Goal: Communication & Community: Answer question/provide support

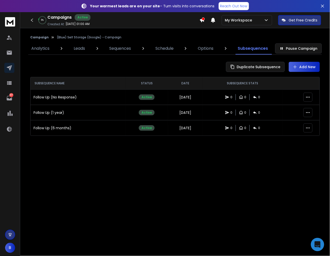
click at [319, 242] on icon "Open Intercom Messenger" at bounding box center [318, 244] width 6 height 7
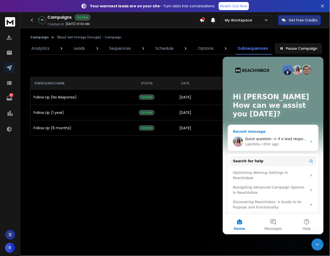
click at [264, 141] on div "• 35m ago" at bounding box center [270, 143] width 18 height 5
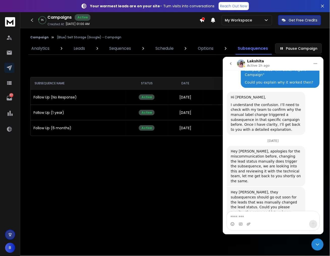
scroll to position [976, 0]
click at [195, 184] on div "Your warmest leads are on your site – Turn visits into conversations Reach Out …" at bounding box center [165, 128] width 330 height 256
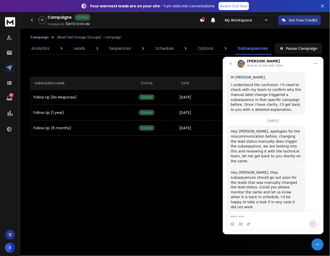
scroll to position [1040, 0]
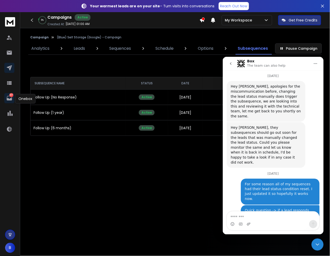
click at [11, 97] on p "137" at bounding box center [11, 95] width 4 height 4
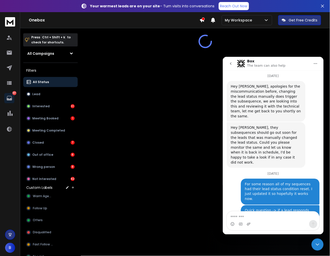
click at [314, 241] on div "Close Intercom Messenger" at bounding box center [318, 244] width 12 height 12
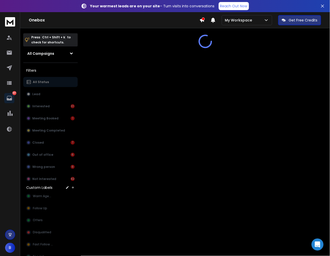
scroll to position [1040, 0]
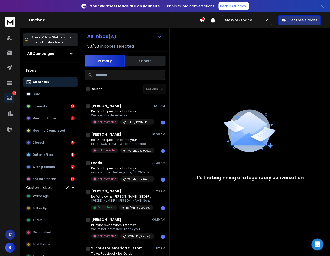
click at [48, 233] on span "Disqualified" at bounding box center [42, 233] width 18 height 4
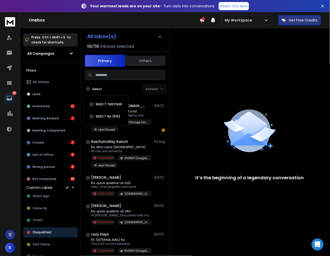
click at [91, 116] on button "SELECT THIS PAGE" at bounding box center [92, 117] width 4 height 4
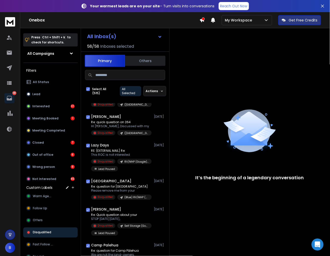
scroll to position [0, 0]
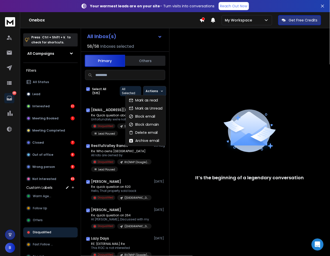
click at [158, 90] on button "Actions" at bounding box center [154, 91] width 23 height 10
click at [158, 117] on div "Block email" at bounding box center [146, 117] width 38 height 8
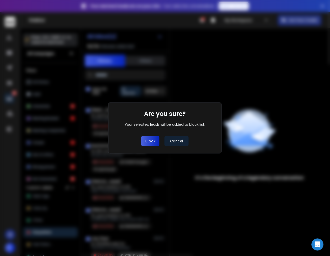
click at [154, 142] on p "Block" at bounding box center [150, 141] width 10 height 5
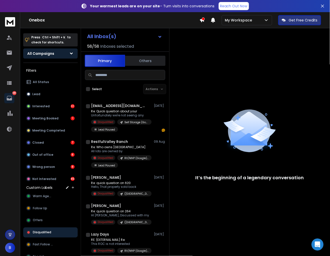
click at [61, 55] on button "All Campaigns" at bounding box center [50, 53] width 55 height 10
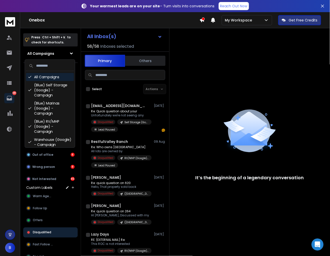
click at [56, 76] on div "All Campaigns" at bounding box center [50, 77] width 48 height 8
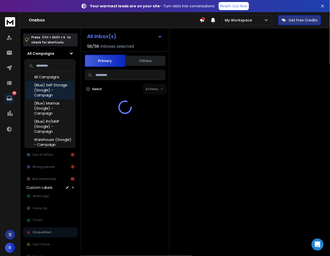
click at [56, 90] on div "(Blue) Self Storage (Google) - Campaign" at bounding box center [50, 90] width 48 height 18
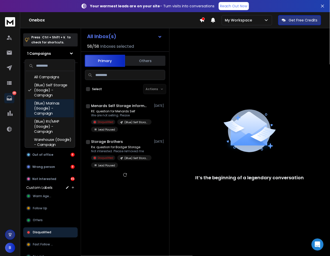
click at [57, 105] on div "(Blue) Marinas (Google) - Campaign" at bounding box center [50, 109] width 48 height 18
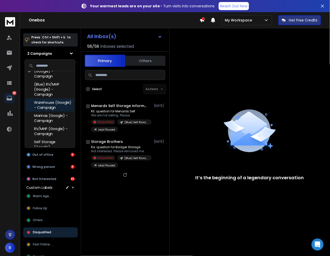
scroll to position [47, 0]
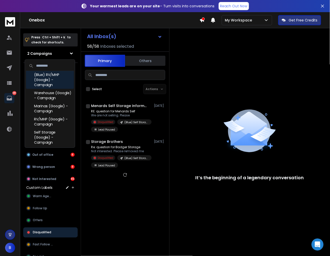
click at [56, 79] on div "(Blue) RV/MHP (Google) - Campaign" at bounding box center [50, 80] width 48 height 18
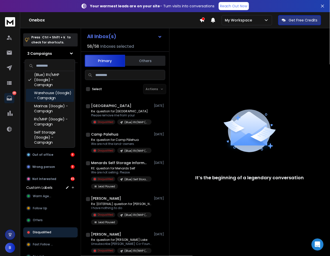
click at [53, 99] on div "Warehouse (Google) - Campaign" at bounding box center [50, 95] width 48 height 13
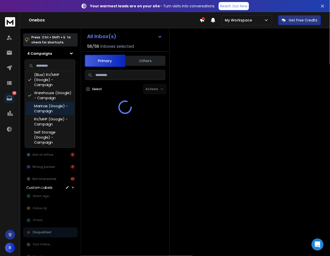
click at [57, 115] on div "Marinas (Google) - Campaign" at bounding box center [50, 108] width 48 height 13
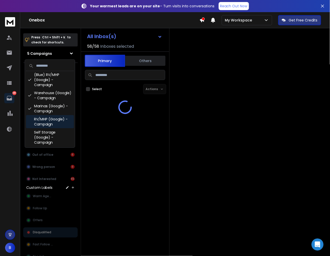
click at [54, 128] on div "RV/MHP (Google) - Campaign" at bounding box center [50, 121] width 48 height 13
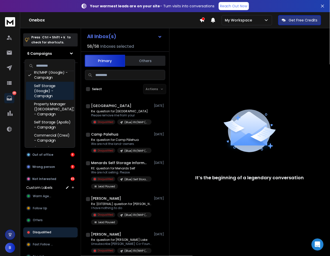
click at [52, 95] on div "Self Storage (Google) - Campaign" at bounding box center [50, 91] width 48 height 18
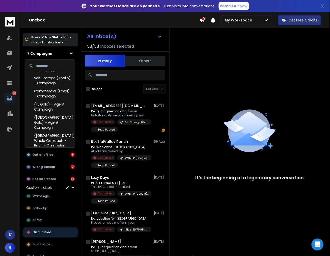
scroll to position [140, 0]
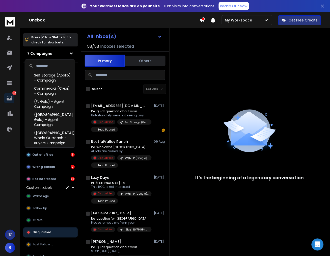
click at [248, 133] on icon at bounding box center [249, 124] width 37 height 25
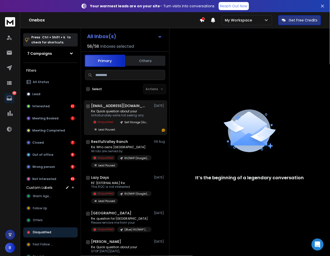
click at [132, 113] on p "Unfortunately we're not seeing any" at bounding box center [121, 115] width 61 height 4
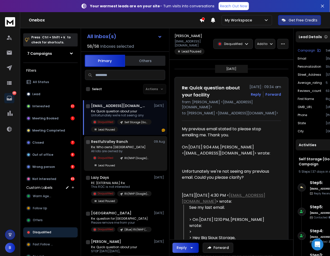
click at [128, 145] on p "Re: Who owns Restful Valley" at bounding box center [121, 147] width 61 height 4
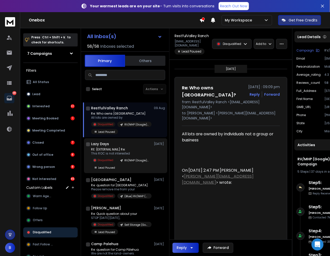
scroll to position [47, 0]
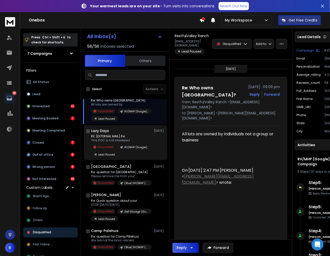
click at [132, 141] on p "This ROC is not interested" at bounding box center [121, 140] width 61 height 4
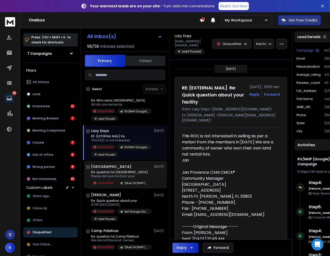
click at [133, 171] on p "Re: question for Loon Lake" at bounding box center [121, 172] width 61 height 4
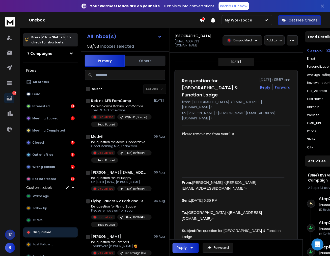
scroll to position [468, 0]
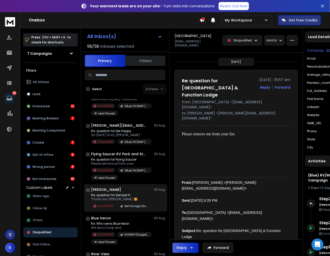
click at [130, 194] on p "Re: question for Semper Fi" at bounding box center [121, 195] width 61 height 4
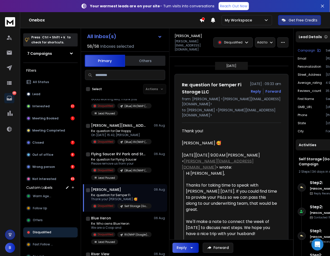
click at [289, 40] on button "button" at bounding box center [283, 42] width 11 height 10
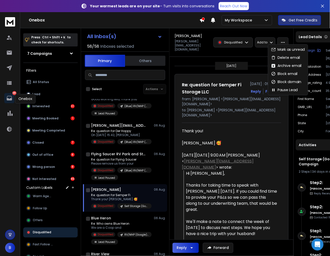
click at [11, 99] on icon at bounding box center [9, 98] width 6 height 6
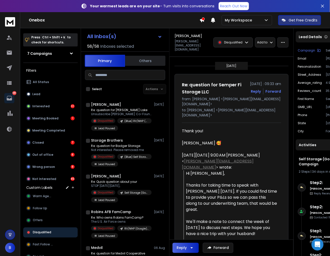
scroll to position [281, 0]
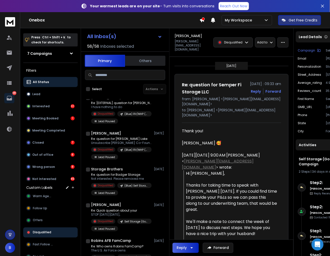
click at [37, 80] on div "All Status" at bounding box center [37, 82] width 23 height 5
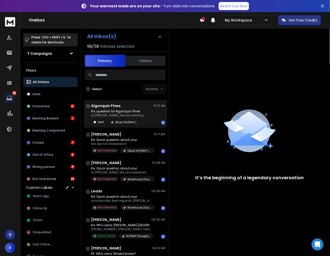
click at [110, 106] on h1 "Algonquin Pines" at bounding box center [106, 105] width 30 height 5
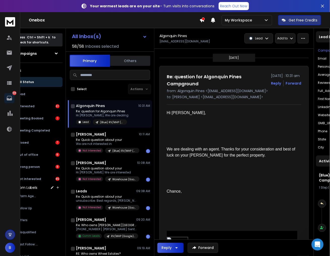
scroll to position [0, 18]
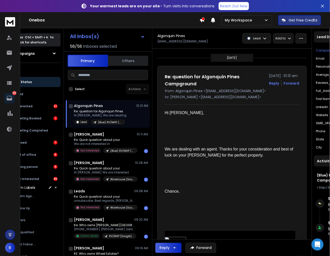
drag, startPoint x: 250, startPoint y: 122, endPoint x: 257, endPoint y: 120, distance: 6.6
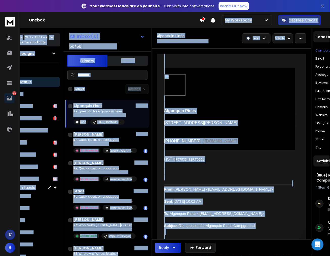
scroll to position [0, 0]
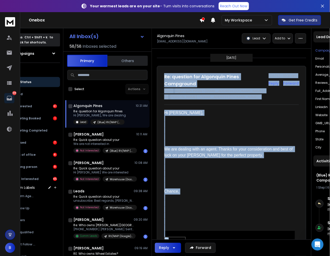
drag, startPoint x: 203, startPoint y: 148, endPoint x: 163, endPoint y: 74, distance: 84.2
copy div "Re: question for Algonquin Pines Campground 11 August 2025 : 10:31 am Reply For…"
click at [257, 137] on div at bounding box center [229, 131] width 131 height 18
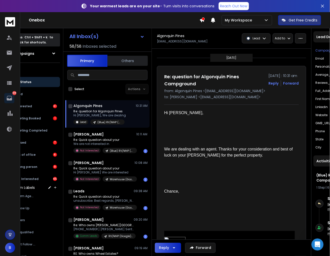
click at [264, 41] on body "Your warmest leads are on your site – Turn visits into conversations Reach Out …" at bounding box center [165, 128] width 330 height 256
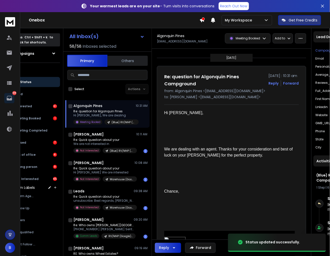
click at [264, 37] on body "Your warmest leads are on your site – Turn visits into conversations Reach Out …" at bounding box center [165, 128] width 330 height 256
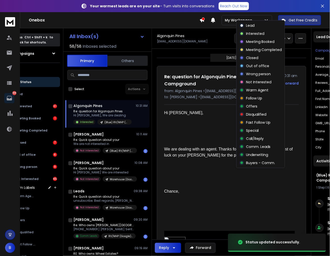
click at [264, 38] on body "Your warmest leads are on your site – Turn visits into conversations Reach Out …" at bounding box center [165, 128] width 330 height 256
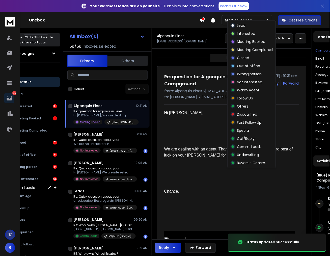
click at [264, 38] on body "Your warmest leads are on your site – Turn visits into conversations Reach Out …" at bounding box center [165, 128] width 330 height 256
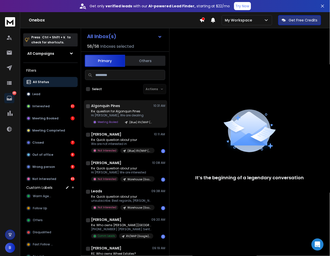
click at [112, 104] on h1 "Algonquin Pines" at bounding box center [105, 105] width 29 height 5
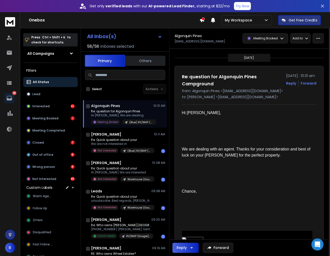
click at [261, 37] on p "Meeting Booked" at bounding box center [266, 38] width 25 height 4
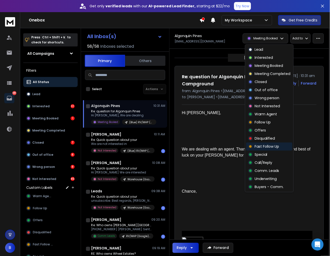
click at [273, 146] on p "Fast Follow Up" at bounding box center [267, 146] width 25 height 5
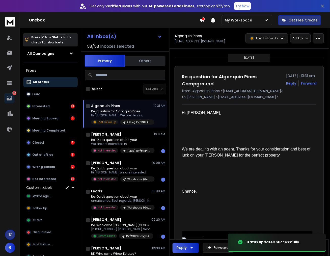
click at [268, 111] on div "Hi Mia," at bounding box center [247, 113] width 131 height 6
click at [243, 129] on div at bounding box center [247, 131] width 131 height 18
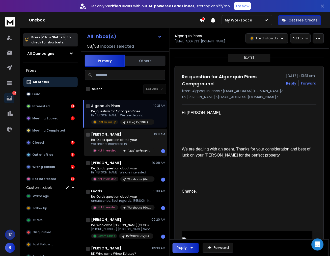
click at [129, 145] on p "We are not interested in" at bounding box center [121, 144] width 61 height 4
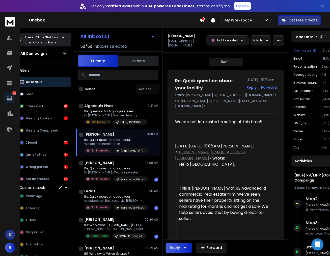
drag, startPoint x: 251, startPoint y: 173, endPoint x: 271, endPoint y: 158, distance: 24.5
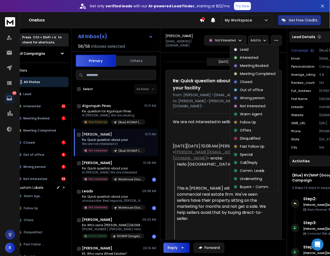
click at [247, 43] on div "Not Interested" at bounding box center [226, 41] width 42 height 10
click at [260, 119] on div "Follow Up" at bounding box center [255, 122] width 46 height 8
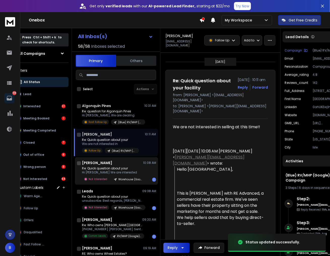
click at [125, 168] on p "Re: Quick question about your" at bounding box center [112, 168] width 61 height 4
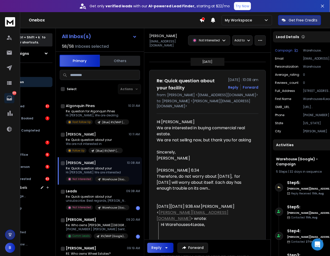
scroll to position [0, 26]
drag, startPoint x: 251, startPoint y: 110, endPoint x: 255, endPoint y: 108, distance: 4.6
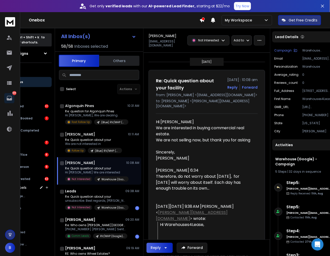
click at [161, 247] on div "Reply" at bounding box center [160, 248] width 18 height 6
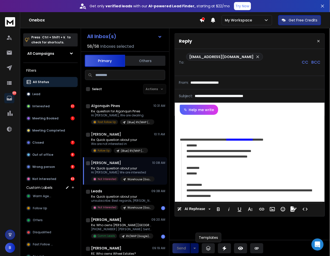
click at [208, 249] on icon at bounding box center [209, 247] width 4 height 3
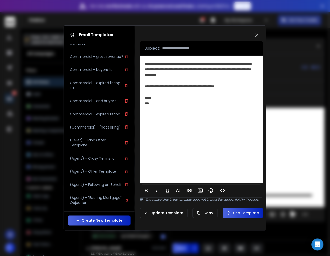
scroll to position [47, 0]
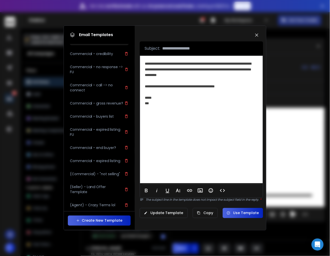
click at [105, 43] on h3 "Commercial - end buyer?" at bounding box center [97, 38] width 49 height 10
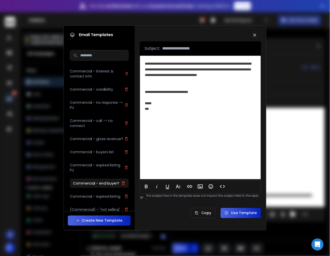
scroll to position [0, 0]
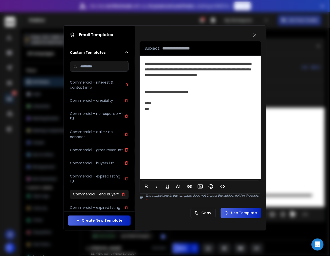
click at [106, 90] on h3 "Commercial - buyers list" at bounding box center [97, 85] width 55 height 10
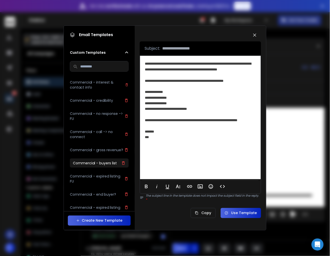
click at [258, 210] on button "Use Template" at bounding box center [241, 213] width 40 height 10
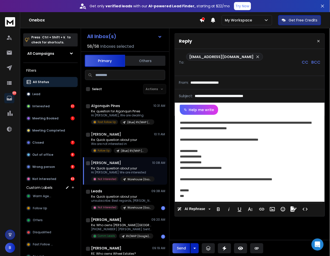
click at [282, 148] on div "**********" at bounding box center [247, 151] width 134 height 6
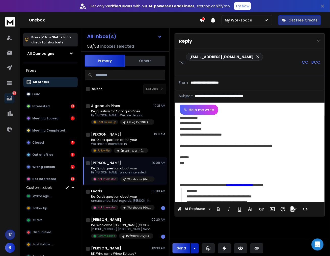
scroll to position [47, 0]
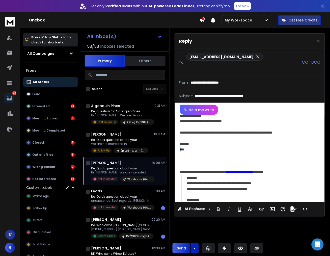
click at [181, 147] on div "***" at bounding box center [247, 150] width 134 height 6
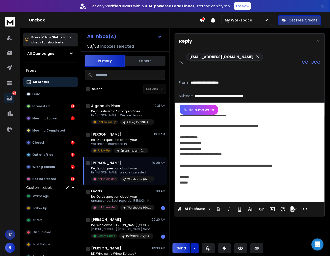
scroll to position [0, 0]
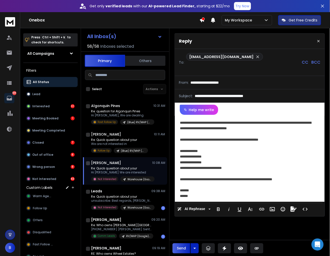
click at [185, 251] on button "Send" at bounding box center [182, 249] width 18 height 10
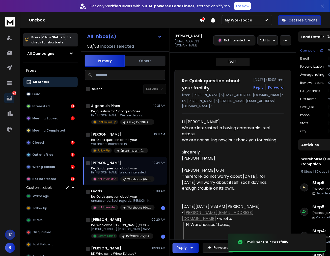
click at [246, 38] on p "Not Interested" at bounding box center [235, 40] width 21 height 4
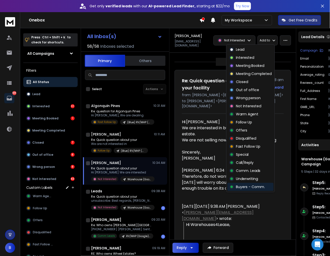
click at [257, 189] on p "Buyers - Comm." at bounding box center [250, 187] width 29 height 5
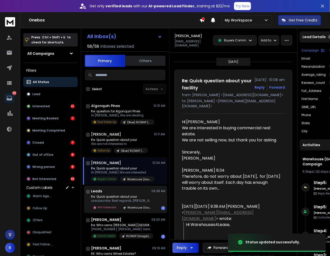
click at [115, 201] on p "unsubscribe. Best regards, Will Schneider" at bounding box center [121, 201] width 61 height 4
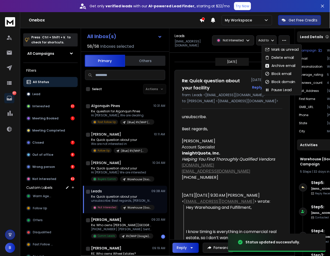
click at [290, 40] on button "button" at bounding box center [284, 40] width 11 height 10
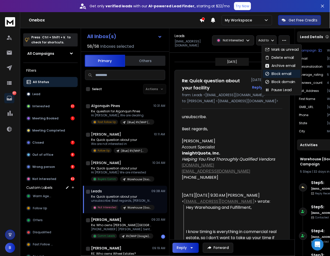
click at [289, 77] on div "Block email" at bounding box center [282, 74] width 38 height 8
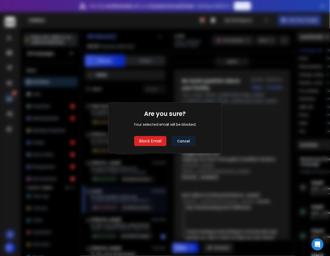
drag, startPoint x: 143, startPoint y: 142, endPoint x: 169, endPoint y: 128, distance: 29.7
click at [143, 142] on button "Block Email" at bounding box center [150, 141] width 32 height 10
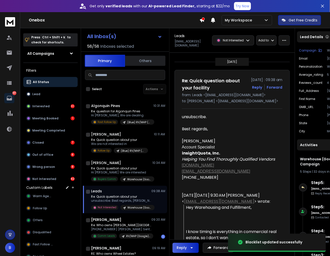
click at [254, 42] on div "Not Interested" at bounding box center [234, 41] width 42 height 10
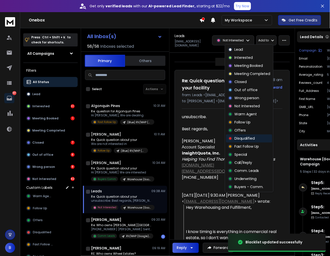
click at [250, 136] on p "Disqualified" at bounding box center [245, 138] width 20 height 5
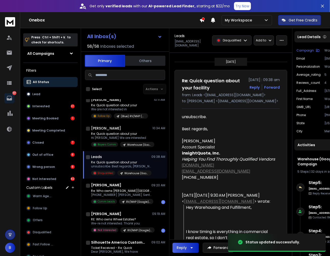
scroll to position [47, 0]
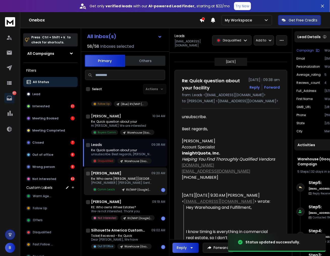
click at [149, 182] on p "[PHONE_NUMBER] [PERSON_NAME] Sent from my iPhone. >" at bounding box center [121, 183] width 61 height 4
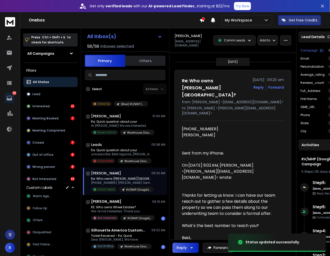
click at [252, 38] on icon at bounding box center [250, 40] width 4 height 4
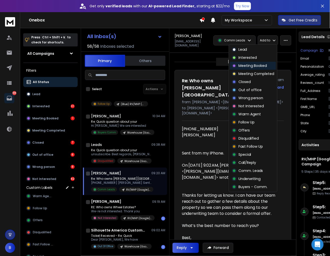
click at [257, 67] on p "Meeting Booked" at bounding box center [253, 65] width 28 height 5
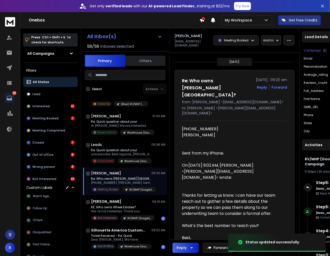
scroll to position [93, 0]
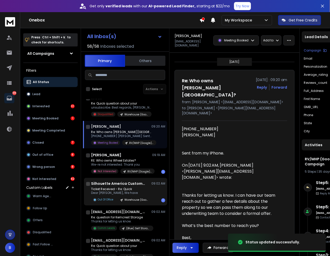
click at [132, 186] on div "Silhouette America Customer Support 09:02 AM Ticket Received - Re: Quick Dear M…" at bounding box center [128, 191] width 74 height 21
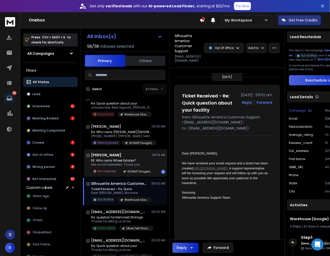
click at [137, 161] on p "RE: Who owns Wheel Estates?" at bounding box center [121, 161] width 61 height 4
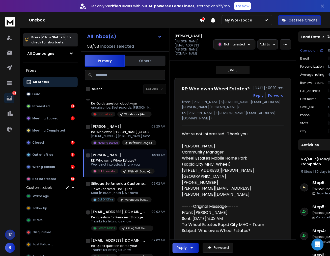
scroll to position [0, 15]
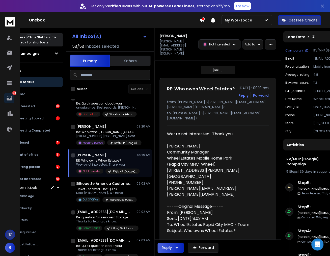
drag, startPoint x: 267, startPoint y: 119, endPoint x: 278, endPoint y: 112, distance: 13.0
click at [230, 42] on p "Not Interested" at bounding box center [219, 44] width 21 height 4
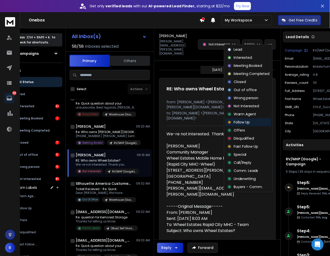
click at [246, 123] on p "Follow Up" at bounding box center [242, 122] width 16 height 5
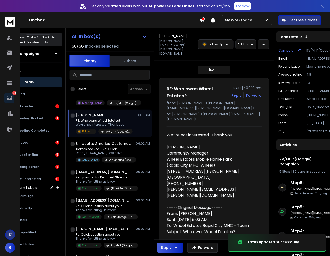
scroll to position [0, 0]
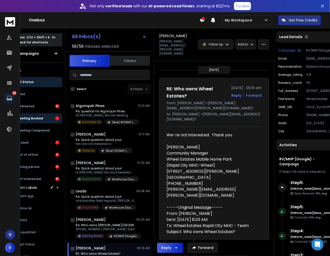
click at [45, 114] on button "Meeting Booked 1" at bounding box center [35, 118] width 55 height 10
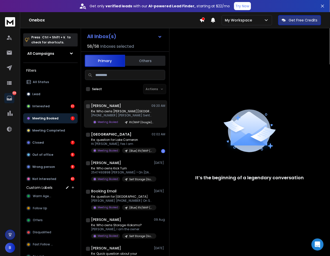
click at [135, 112] on p "Re: Who owns [PERSON_NAME][GEOGRAPHIC_DATA]" at bounding box center [121, 111] width 61 height 4
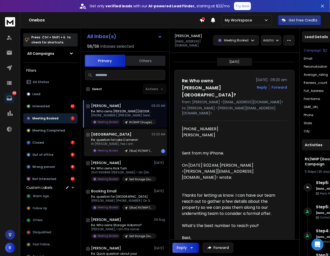
click at [142, 138] on p "Re: question for Lake Cameron" at bounding box center [121, 140] width 61 height 4
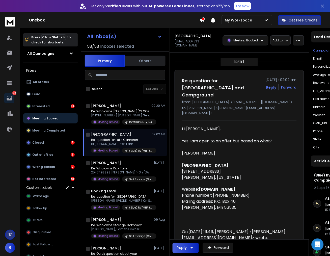
scroll to position [0, 7]
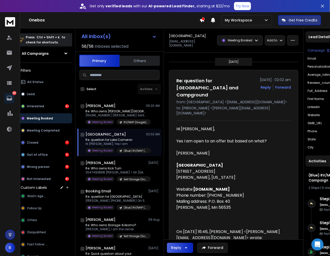
drag, startPoint x: 243, startPoint y: 150, endPoint x: 254, endPoint y: 149, distance: 11.7
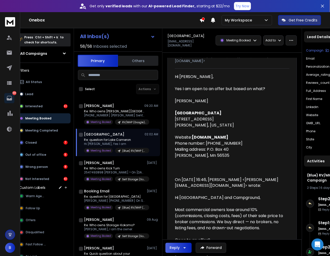
scroll to position [0, 0]
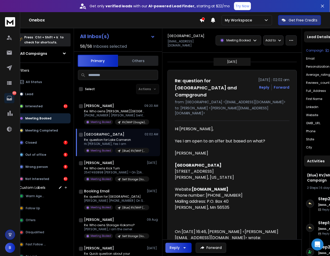
click at [251, 38] on p "Meeting Booked" at bounding box center [239, 40] width 25 height 4
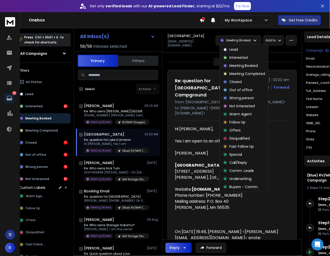
click at [286, 150] on div "Anne" at bounding box center [230, 153] width 111 height 6
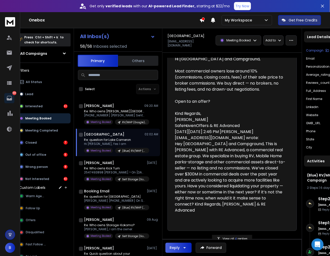
scroll to position [4, 7]
click at [238, 235] on div "View all 4 replies" at bounding box center [232, 239] width 40 height 8
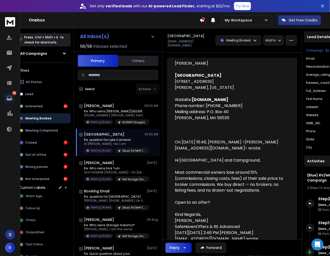
scroll to position [51, 0]
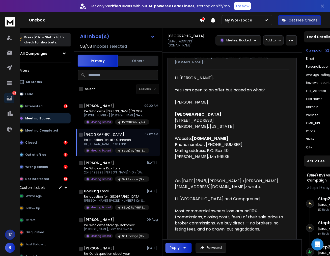
drag, startPoint x: 230, startPoint y: 186, endPoint x: 185, endPoint y: 242, distance: 71.6
click at [185, 245] on icon "button" at bounding box center [185, 248] width 6 height 6
click at [184, 233] on p "Reply All" at bounding box center [180, 231] width 14 height 5
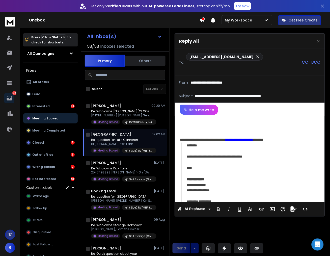
click at [317, 41] on icon at bounding box center [319, 41] width 4 height 4
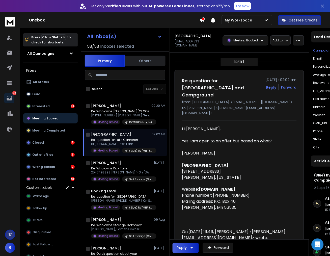
click at [237, 144] on div at bounding box center [237, 147] width 111 height 6
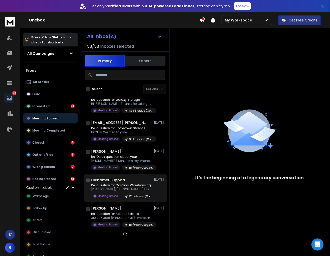
scroll to position [634, 0]
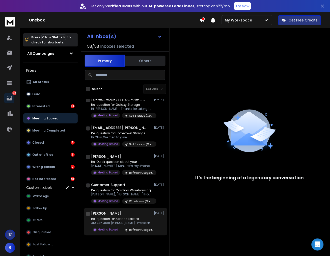
click at [132, 218] on p "Re: question for Airbase Estates" at bounding box center [121, 219] width 61 height 4
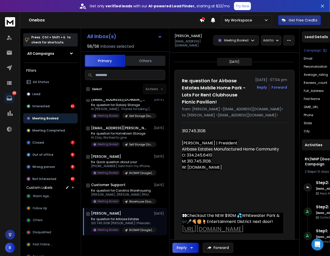
click at [203, 134] on div "Ryan Kirk | President Airbase Estates Manufactured Home Community O: 334.245.64…" at bounding box center [233, 199] width 102 height 130
click at [201, 128] on span "310.745.3108" at bounding box center [194, 131] width 24 height 6
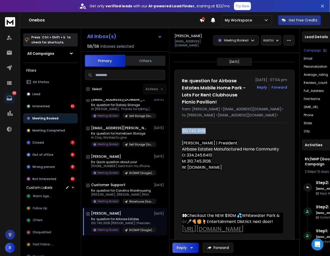
copy span "310.745.3108"
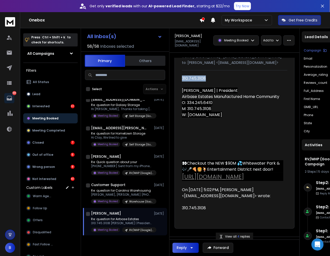
scroll to position [54, 0]
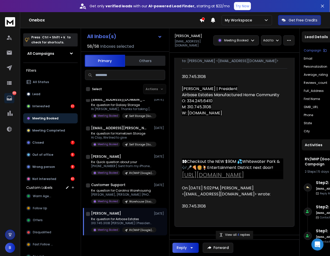
click at [242, 233] on p "View all 4 replies" at bounding box center [238, 235] width 25 height 4
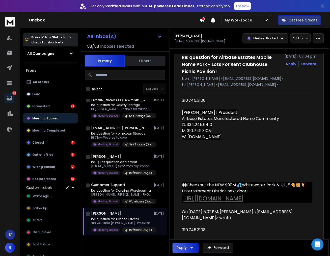
scroll to position [0, 0]
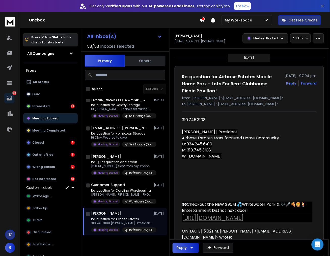
click at [252, 122] on div "310.745.3108 Ryan Kirk | President Airbase Estates Manufactured Home Community …" at bounding box center [249, 190] width 135 height 146
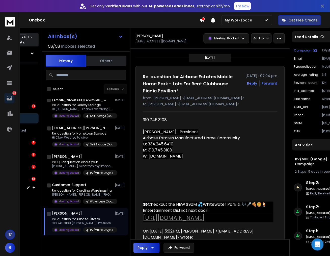
scroll to position [0, 69]
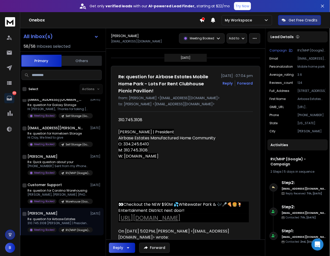
drag, startPoint x: 253, startPoint y: 128, endPoint x: 307, endPoint y: 123, distance: 54.3
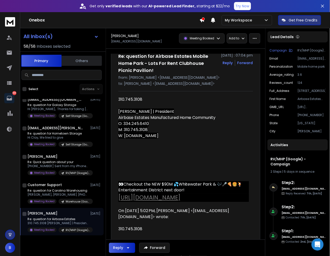
scroll to position [0, 0]
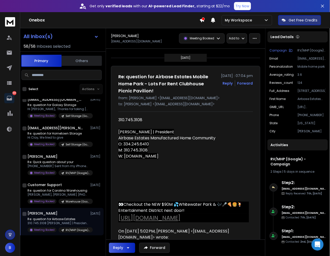
click at [206, 168] on div "👀Checkout the NEW $90M 💦Whitewater Park & 🎶🎤🍕🍔🍹Entertainment District next door…" at bounding box center [183, 190] width 131 height 63
click at [301, 115] on p "[PHONE_NUMBER]" at bounding box center [312, 115] width 28 height 4
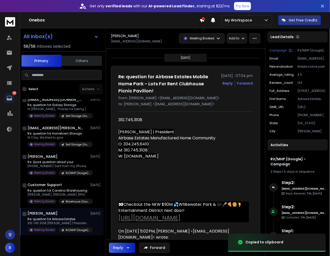
click at [171, 160] on div "👀Checkout the NEW $90M 💦Whitewater Park & 🎶🎤🍕🍔🍹Entertainment District next door…" at bounding box center [183, 190] width 131 height 63
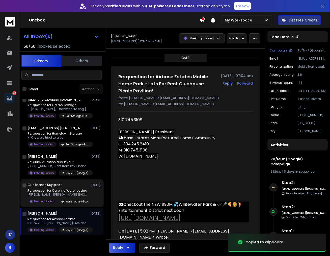
click at [53, 191] on p "Re: question for Carolina Warehousing" at bounding box center [58, 191] width 61 height 4
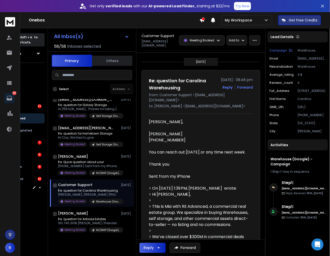
drag, startPoint x: 224, startPoint y: 143, endPoint x: 234, endPoint y: 144, distance: 9.9
click at [175, 128] on div "Mia, Woody Lewter 803-600-1599 You can reach out tomorrow or any time next week…" at bounding box center [201, 221] width 104 height 204
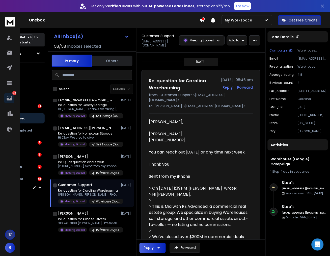
click at [169, 132] on div "Mia, Woody Lewter 803-600-1599 You can reach out tomorrow or any time next week…" at bounding box center [201, 221] width 104 height 204
drag, startPoint x: 184, startPoint y: 129, endPoint x: 204, endPoint y: 122, distance: 21.8
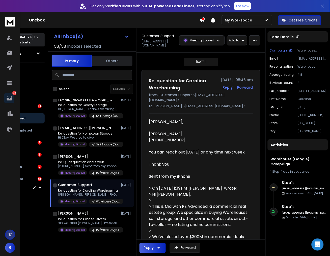
scroll to position [0, 52]
drag, startPoint x: 211, startPoint y: 116, endPoint x: 194, endPoint y: 121, distance: 17.6
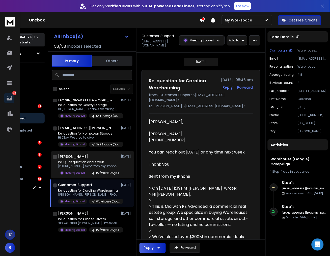
click at [98, 154] on div "Mike Ashcraft 18 Jul" at bounding box center [95, 156] width 74 height 5
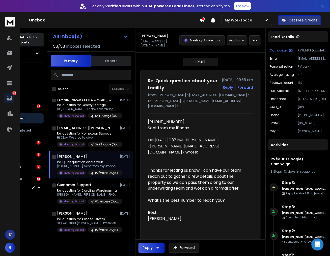
scroll to position [0, 43]
copy div "334-391-2898"
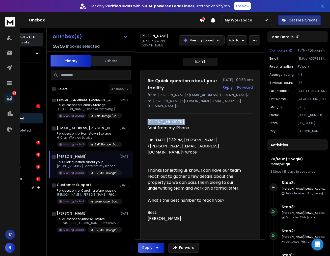
copy div "334-391-2898"
drag, startPoint x: 168, startPoint y: 110, endPoint x: 139, endPoint y: 113, distance: 29.4
copy div "334-391-2898"
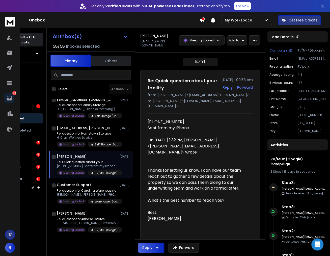
click at [171, 137] on blockquote "On Jul 17, 2025, at 1:32 PM, Emma Wilson <emma@trustedhavenoffer.com> wrote:" at bounding box center [199, 149] width 102 height 24
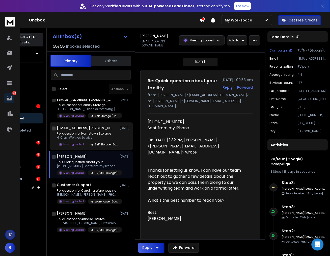
click at [85, 133] on p "Re: question for Hometown Storage" at bounding box center [87, 134] width 61 height 4
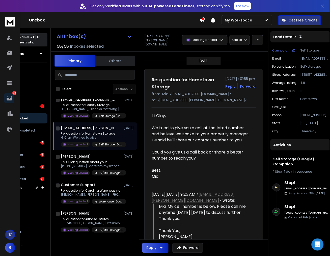
scroll to position [0, 10]
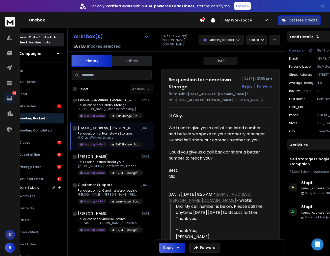
drag, startPoint x: 221, startPoint y: 131, endPoint x: 201, endPoint y: 126, distance: 20.0
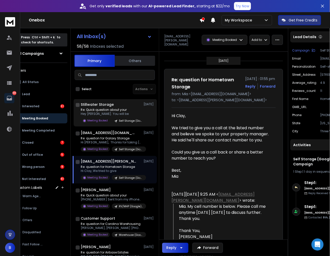
scroll to position [587, 0]
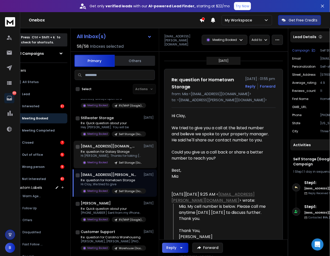
click at [135, 148] on div "galaxystoragestl@gmail.com 22 Jul" at bounding box center [118, 146] width 74 height 5
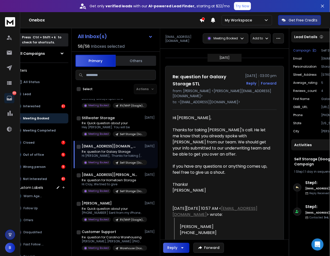
scroll to position [0, 11]
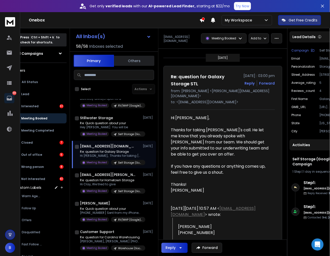
drag, startPoint x: 233, startPoint y: 138, endPoint x: 239, endPoint y: 136, distance: 6.5
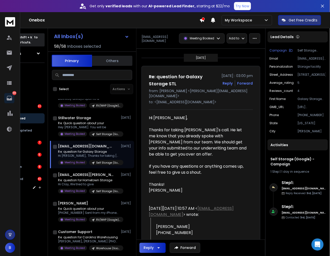
scroll to position [0, 56]
drag, startPoint x: 240, startPoint y: 146, endPoint x: 247, endPoint y: 149, distance: 7.1
click at [156, 248] on icon "button" at bounding box center [159, 248] width 6 height 6
click at [135, 236] on p "Reply All" at bounding box center [132, 235] width 14 height 5
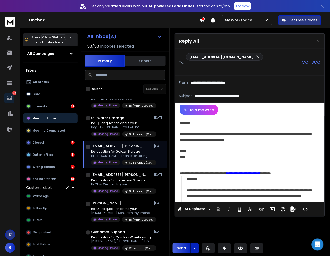
click at [195, 249] on icon "button" at bounding box center [195, 248] width 3 height 1
click at [191, 235] on p "Send Later" at bounding box center [189, 235] width 19 height 5
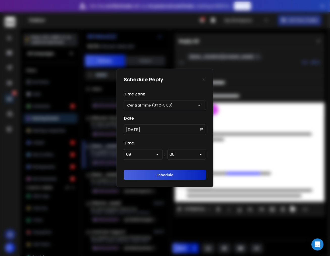
click at [201, 133] on div "Tue Aug 12 2025" at bounding box center [165, 130] width 82 height 11
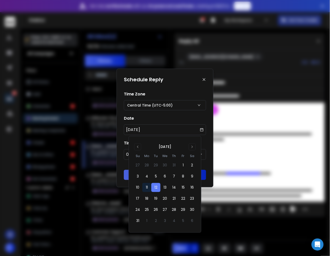
click at [192, 142] on div "August 2025 Su Mo Tu We Th Fr Sa 27 28 29 30 31 1 2 3 4 5 6 7 8 9 10 11 12 13 1…" at bounding box center [165, 184] width 64 height 88
click at [193, 145] on icon "Go to next month" at bounding box center [192, 147] width 4 height 4
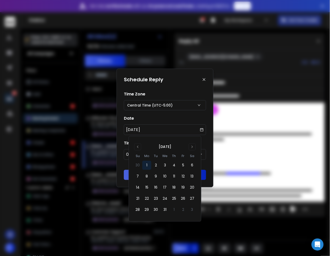
click at [147, 164] on button "1" at bounding box center [146, 165] width 9 height 9
click at [206, 144] on h1 "Time" at bounding box center [165, 143] width 82 height 6
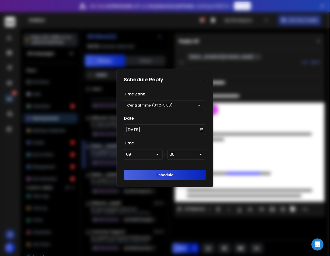
click at [186, 158] on div "00" at bounding box center [187, 154] width 39 height 11
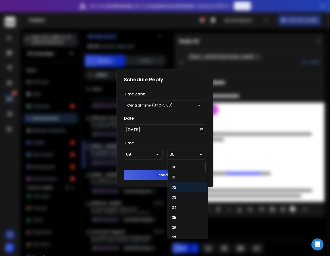
click at [178, 183] on div "02" at bounding box center [188, 188] width 38 height 10
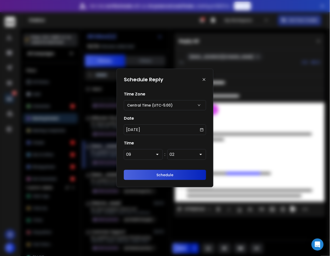
click at [169, 172] on div "Schedule" at bounding box center [165, 175] width 82 height 10
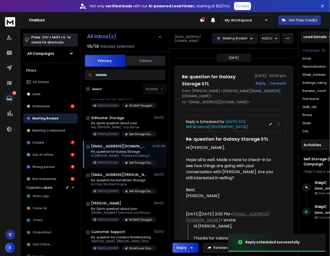
scroll to position [541, 0]
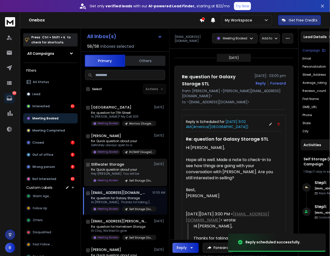
click at [127, 169] on p "Re: Quick question about your" at bounding box center [121, 170] width 61 height 4
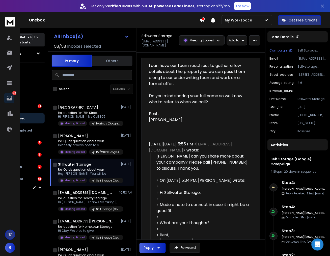
scroll to position [0, 60]
drag, startPoint x: 243, startPoint y: 134, endPoint x: 256, endPoint y: 134, distance: 13.1
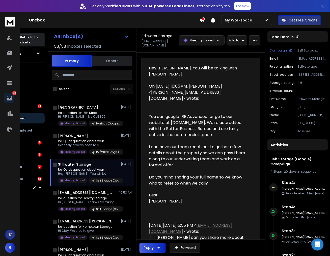
scroll to position [47, 0]
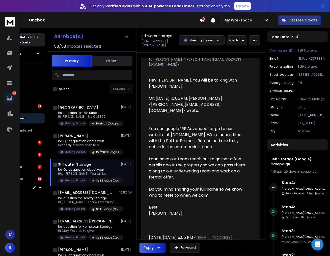
drag, startPoint x: 184, startPoint y: 222, endPoint x: 153, endPoint y: 225, distance: 31.0
copy div "(406) 607-9373"
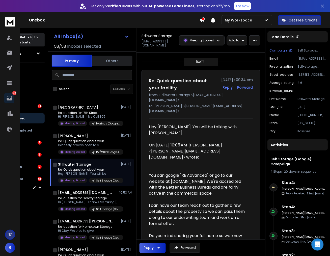
click at [155, 173] on div "You can google "RE Advanced" or go to our website at www.RE-Advanced.com. We're…" at bounding box center [199, 185] width 100 height 24
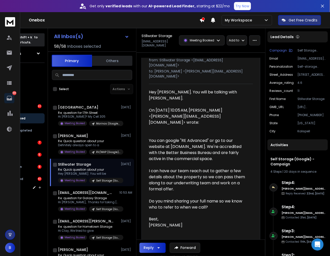
scroll to position [47, 0]
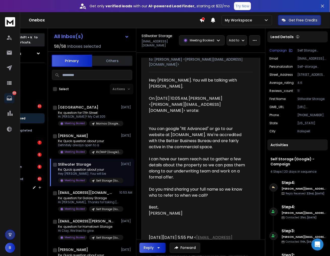
click at [172, 126] on div "You can google "RE Advanced" or go to our website at www.RE-Advanced.com. We're…" at bounding box center [199, 138] width 100 height 24
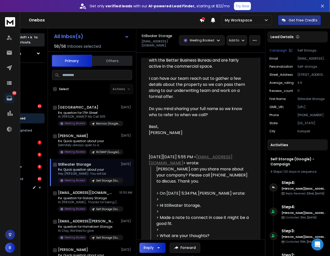
scroll to position [140, 0]
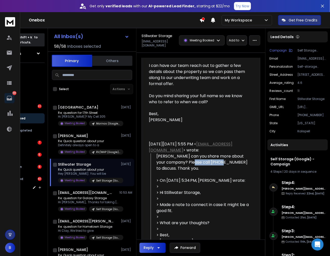
drag, startPoint x: 184, startPoint y: 130, endPoint x: 153, endPoint y: 132, distance: 31.1
copy div "(406) 607-9373"
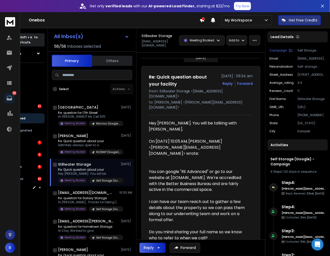
scroll to position [0, 0]
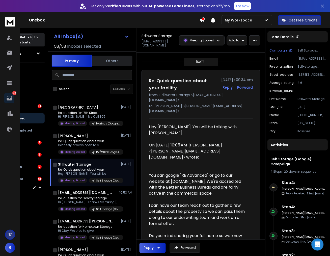
click at [192, 173] on div "You can google "RE Advanced" or go to our website at www.RE-Advanced.com. We're…" at bounding box center [199, 185] width 100 height 24
click at [162, 173] on div "You can google "RE Advanced" or go to our website at www.RE-Advanced.com. We're…" at bounding box center [199, 185] width 100 height 24
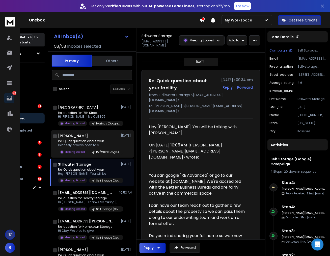
click at [71, 144] on p "Definitely always open to a" at bounding box center [88, 145] width 61 height 4
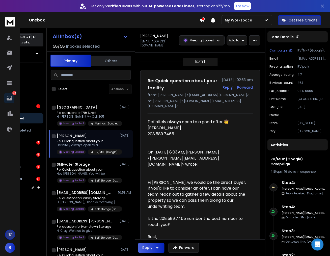
scroll to position [0, 59]
drag, startPoint x: 221, startPoint y: 136, endPoint x: 231, endPoint y: 133, distance: 11.0
click at [148, 131] on div "208.589.7465" at bounding box center [199, 134] width 102 height 6
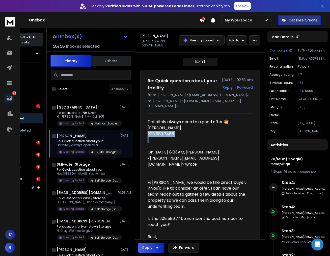
click at [169, 125] on div "Trent Tyler 208.589.7465" at bounding box center [199, 134] width 102 height 18
click at [148, 131] on div "208.589.7465" at bounding box center [199, 134] width 102 height 6
copy div "208.589.7465"
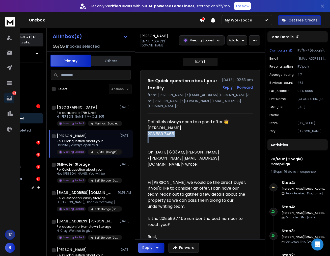
click at [169, 131] on div "208.589.7465" at bounding box center [199, 134] width 102 height 6
click at [162, 149] on blockquote "On [DATE] 8:03 AM, [PERSON_NAME] <[PERSON_NAME][EMAIL_ADDRESS][DOMAIN_NAME]> wr…" at bounding box center [199, 161] width 102 height 24
click at [148, 125] on div "Trent Tyler 208.589.7465" at bounding box center [199, 134] width 102 height 18
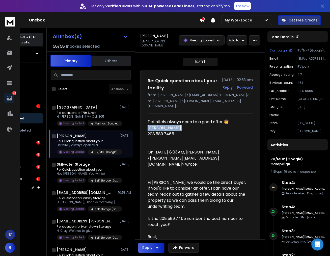
copy div "[PERSON_NAME]"
click at [174, 131] on div "208.589.7465" at bounding box center [199, 134] width 102 height 6
click at [150, 184] on div "Hi [PERSON_NAME], we would be the direct buyer. If you'd like to consider an of…" at bounding box center [199, 195] width 102 height 30
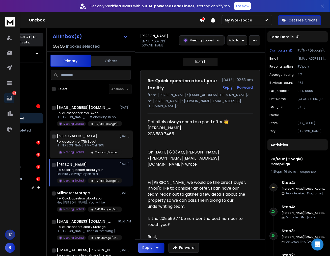
scroll to position [494, 0]
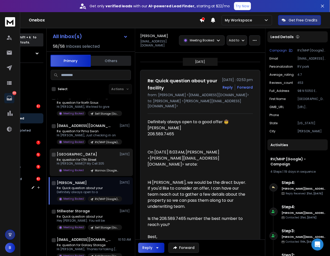
click at [82, 165] on p "Hi [PERSON_NAME]!! My Cell 305" at bounding box center [87, 164] width 61 height 4
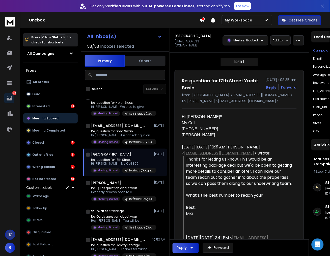
scroll to position [0, 59]
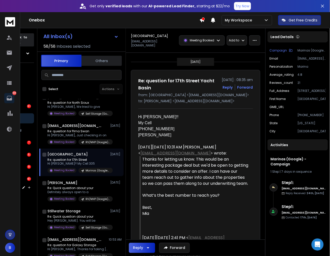
drag, startPoint x: 221, startPoint y: 159, endPoint x: 261, endPoint y: 158, distance: 40.2
click at [150, 126] on div "305 798 6165" at bounding box center [193, 129] width 111 height 6
copy div "305 798 6165"
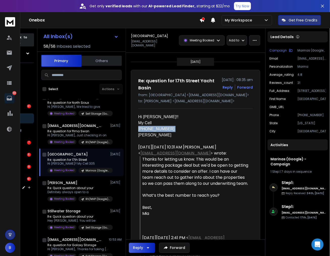
click at [166, 126] on div "305 798 6165" at bounding box center [193, 129] width 111 height 6
click at [309, 98] on p "17th Street Yacht Basin" at bounding box center [312, 99] width 28 height 4
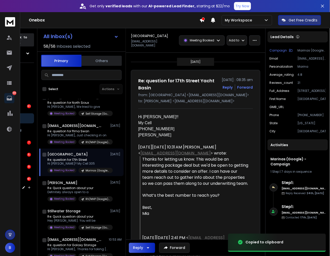
click at [185, 120] on div "My Cell" at bounding box center [193, 123] width 111 height 6
click at [214, 41] on div "Meeting Booked" at bounding box center [202, 41] width 45 height 10
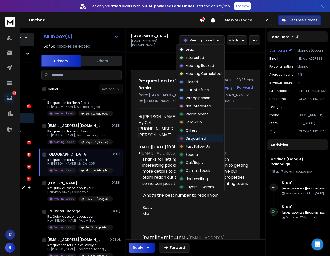
click at [203, 135] on div "Disqualified" at bounding box center [201, 139] width 46 height 8
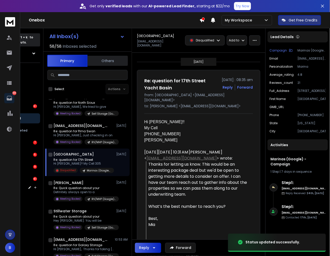
scroll to position [0, 52]
click at [253, 40] on icon "button" at bounding box center [255, 40] width 4 height 1
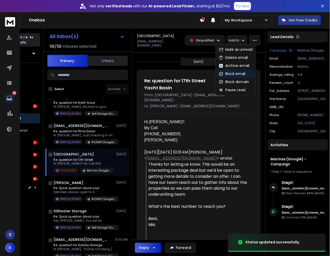
click at [242, 71] on div "Block email" at bounding box center [232, 73] width 27 height 5
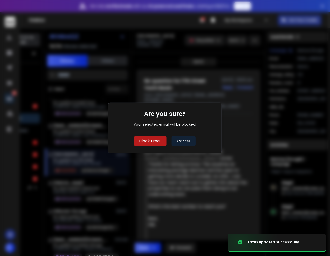
click at [142, 138] on button "Block Email" at bounding box center [150, 141] width 32 height 10
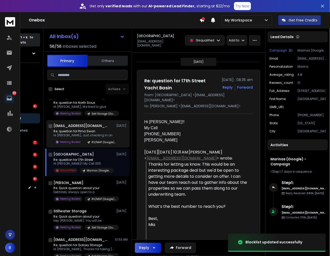
click at [81, 134] on p "Hi [PERSON_NAME], Just checking in on" at bounding box center [84, 135] width 61 height 4
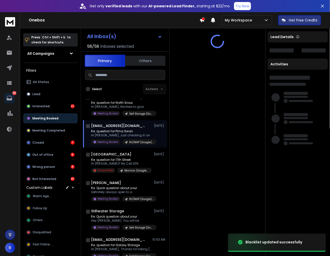
scroll to position [0, 0]
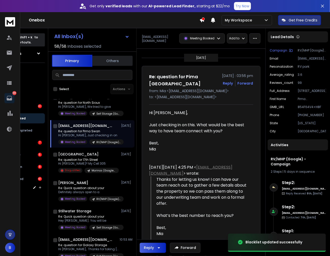
drag, startPoint x: 249, startPoint y: 137, endPoint x: 262, endPoint y: 137, distance: 13.1
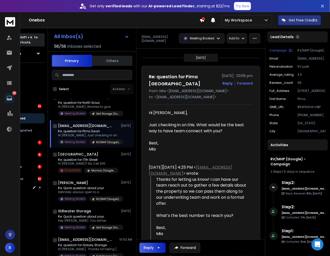
drag, startPoint x: 218, startPoint y: 130, endPoint x: 224, endPoint y: 128, distance: 6.4
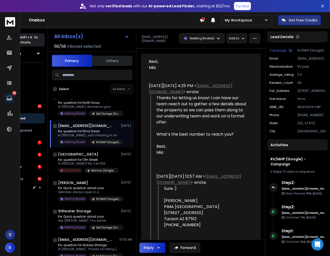
scroll to position [93, 0]
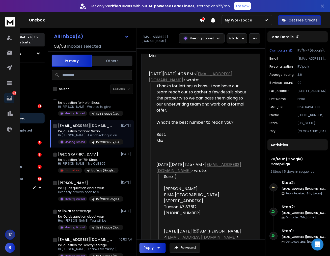
click at [168, 208] on div "Joanne M Schmidt PIMA SWAN RV PARK 4615 E Pima Street Tucson AZ 87512 (520) 780…" at bounding box center [206, 201] width 85 height 30
copy div "(520) 780-1226"
click at [178, 144] on div at bounding box center [203, 147] width 93 height 6
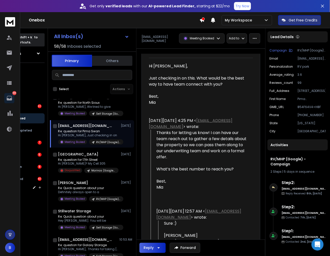
scroll to position [0, 0]
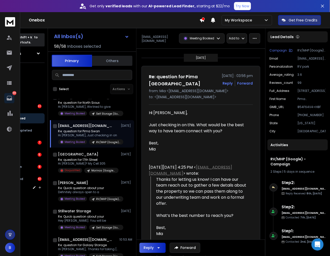
click at [156, 249] on icon "button" at bounding box center [159, 248] width 6 height 6
click at [144, 235] on p "Reply All" at bounding box center [137, 235] width 14 height 5
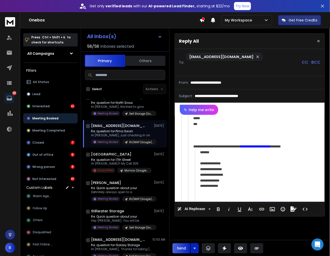
scroll to position [140, 0]
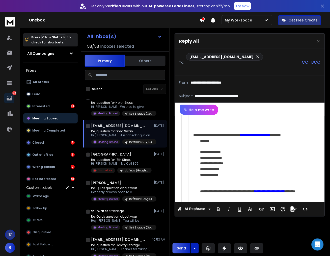
click at [216, 175] on div "**********" at bounding box center [258, 163] width 115 height 28
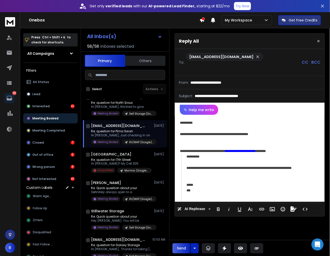
click at [274, 135] on div "**********" at bounding box center [247, 134] width 134 height 6
click at [286, 136] on div "**********" at bounding box center [247, 134] width 134 height 6
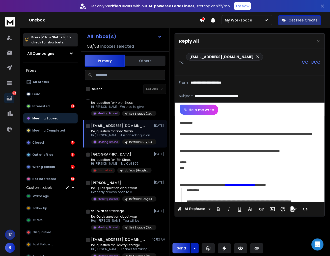
click at [243, 135] on div "**********" at bounding box center [247, 136] width 134 height 11
click at [244, 137] on div "**********" at bounding box center [247, 136] width 134 height 11
click at [239, 137] on div "**********" at bounding box center [247, 136] width 134 height 11
click at [241, 140] on div "**********" at bounding box center [247, 136] width 134 height 11
click at [185, 248] on button "Send" at bounding box center [182, 249] width 18 height 10
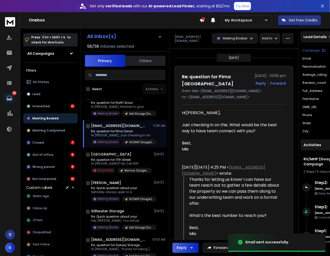
scroll to position [447, 0]
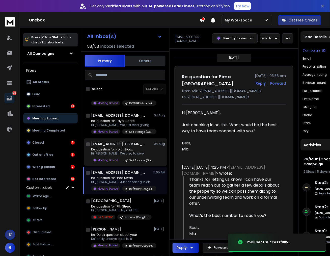
click at [140, 154] on p "Hi [PERSON_NAME], We tried to give" at bounding box center [121, 154] width 61 height 4
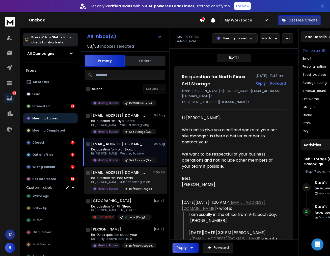
click at [151, 181] on p "Hi [PERSON_NAME], Just checking in on" at bounding box center [121, 182] width 61 height 4
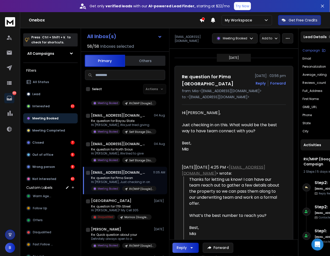
click at [248, 38] on p "Meeting Booked" at bounding box center [235, 38] width 25 height 4
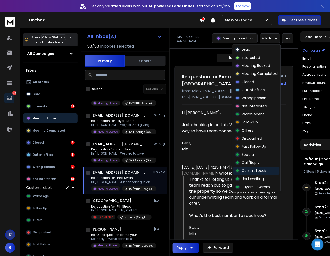
click at [259, 171] on p "Comm. Leads" at bounding box center [254, 170] width 25 height 5
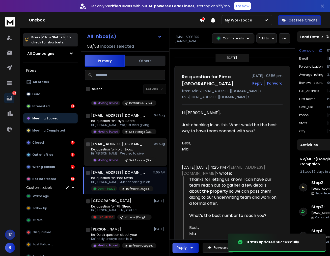
click at [125, 163] on div "northsiouxselfstorage@gmail.com 04 Aug Re: question for North Sioux Hi Marie, W…" at bounding box center [125, 152] width 83 height 28
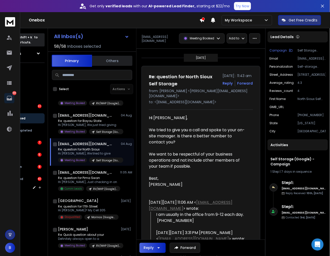
scroll to position [0, 61]
drag, startPoint x: 221, startPoint y: 149, endPoint x: 232, endPoint y: 148, distance: 11.2
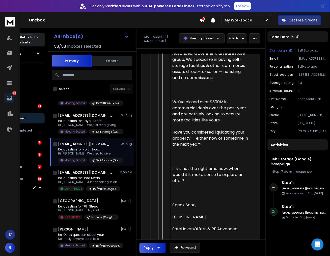
scroll to position [403, 0]
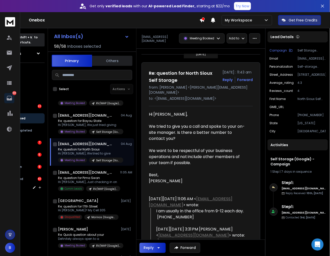
scroll to position [0, 0]
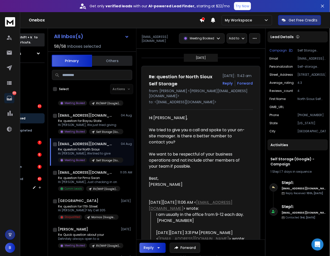
click at [156, 248] on icon "button" at bounding box center [159, 248] width 6 height 6
click at [133, 238] on p "Reply All" at bounding box center [127, 235] width 14 height 5
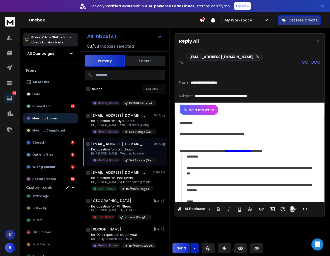
click at [182, 249] on button "Send" at bounding box center [182, 249] width 18 height 10
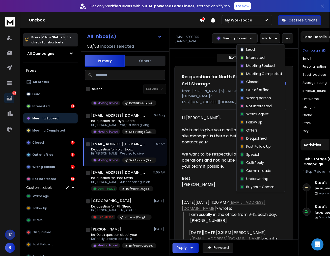
click at [255, 41] on div "Meeting Booked" at bounding box center [235, 39] width 45 height 10
click at [215, 151] on div "We want to be respectful of your business operations and not include other memb…" at bounding box center [232, 160] width 100 height 18
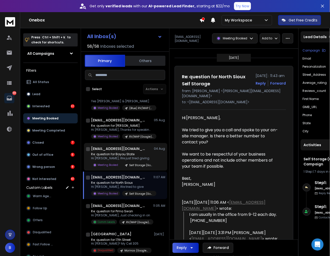
scroll to position [400, 0]
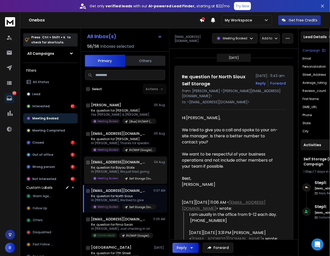
click at [125, 168] on p "Re: question for Bayou State" at bounding box center [121, 168] width 61 height 4
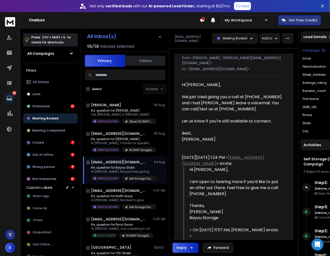
scroll to position [47, 0]
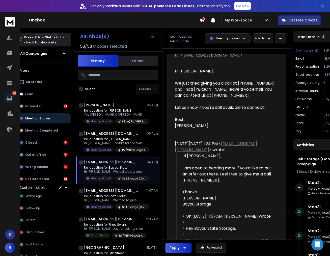
drag, startPoint x: 215, startPoint y: 164, endPoint x: 223, endPoint y: 161, distance: 9.0
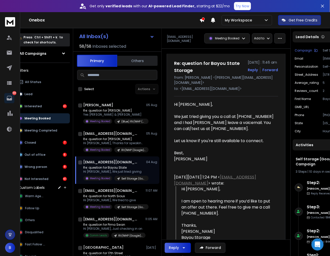
scroll to position [0, 0]
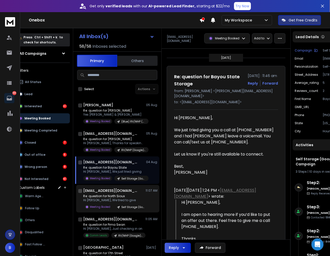
click at [128, 202] on div "Re: question for North Sioux Hi Marie, We tried to give Meeting Booked Self Sto…" at bounding box center [115, 201] width 65 height 15
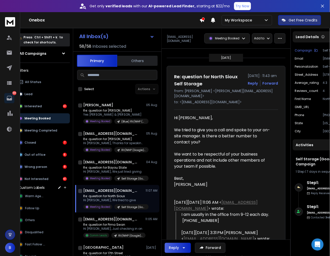
click at [248, 42] on div "Meeting Booked" at bounding box center [227, 39] width 45 height 10
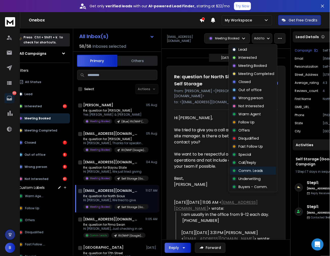
click at [258, 174] on div "Comm. Leads" at bounding box center [253, 171] width 46 height 8
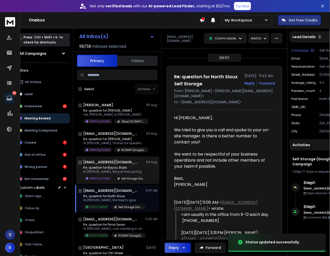
click at [130, 166] on p "Re: question for Bayou State" at bounding box center [113, 168] width 61 height 4
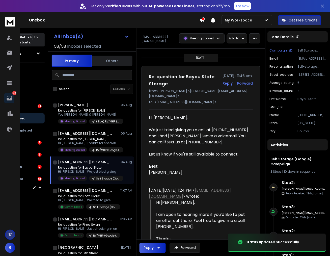
drag, startPoint x: 232, startPoint y: 155, endPoint x: 250, endPoint y: 145, distance: 21.4
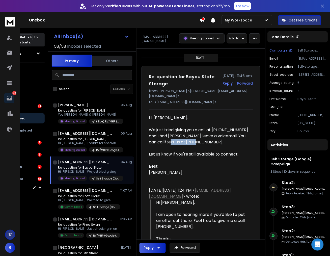
drag, startPoint x: 143, startPoint y: 138, endPoint x: 230, endPoint y: 132, distance: 86.9
click at [230, 132] on div "We just tried giving you a call at [PHONE_NUMBER] and I had [PERSON_NAME] leave…" at bounding box center [199, 136] width 100 height 18
click at [193, 151] on div "Let us know if you're still available to connect." at bounding box center [199, 154] width 100 height 6
click at [199, 157] on div at bounding box center [199, 160] width 100 height 6
drag, startPoint x: 229, startPoint y: 124, endPoint x: 201, endPoint y: 124, distance: 28.3
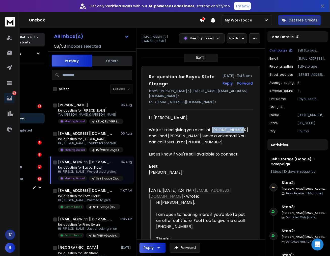
click at [201, 127] on div "We just tried giving you a call at [PHONE_NUMBER] and I had [PERSON_NAME] leave…" at bounding box center [199, 136] width 100 height 18
click at [171, 158] on div at bounding box center [199, 160] width 100 height 6
drag, startPoint x: 171, startPoint y: 158, endPoint x: 182, endPoint y: 155, distance: 11.8
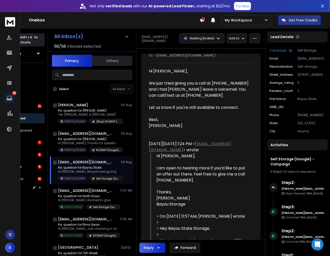
scroll to position [0, 0]
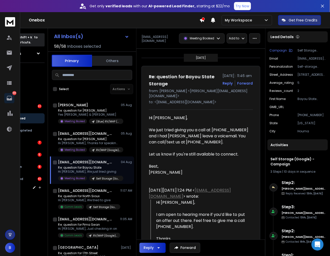
click at [176, 127] on div "We just tried giving you a call at [PHONE_NUMBER] and I had [PERSON_NAME] leave…" at bounding box center [199, 136] width 100 height 18
click at [162, 152] on div "Let us know if you're still available to connect." at bounding box center [199, 154] width 100 height 6
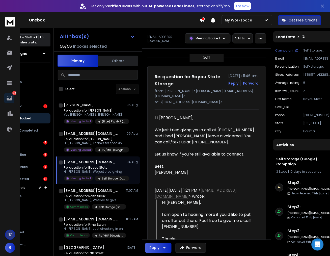
scroll to position [0, 6]
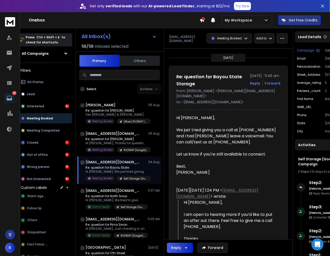
drag, startPoint x: 157, startPoint y: 172, endPoint x: 136, endPoint y: 170, distance: 20.8
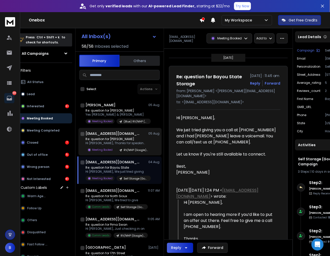
click at [132, 140] on p "Re: question for [PERSON_NAME]" at bounding box center [116, 139] width 61 height 4
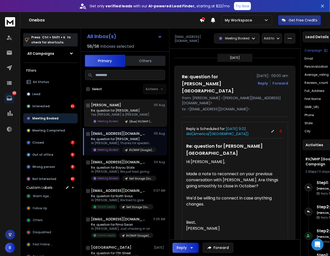
click at [115, 102] on div "flaggs rv 05 Aug Re: question for Flaggs RV Yes Nancy & Mike Trahan Meeting Boo…" at bounding box center [125, 114] width 83 height 28
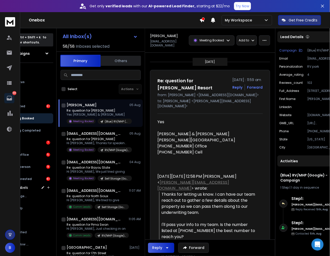
drag, startPoint x: 226, startPoint y: 142, endPoint x: 233, endPoint y: 142, distance: 7.6
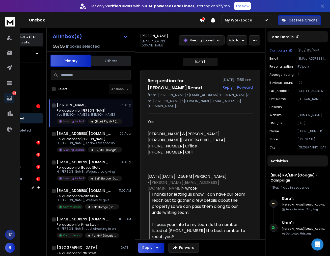
drag, startPoint x: 208, startPoint y: 140, endPoint x: 215, endPoint y: 140, distance: 6.3
drag, startPoint x: 167, startPoint y: 142, endPoint x: 138, endPoint y: 143, distance: 28.8
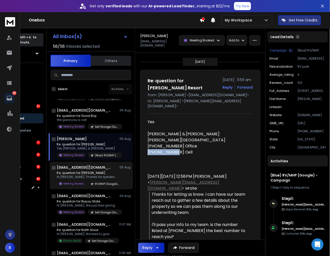
scroll to position [354, 0]
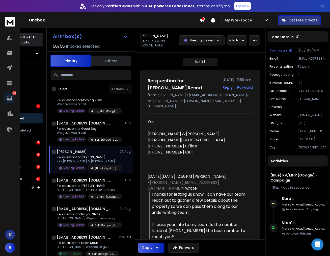
click at [203, 161] on div at bounding box center [199, 164] width 102 height 6
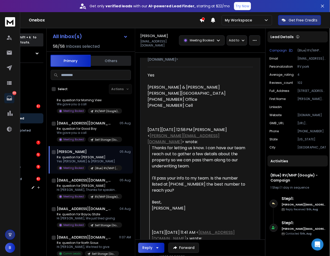
scroll to position [0, 0]
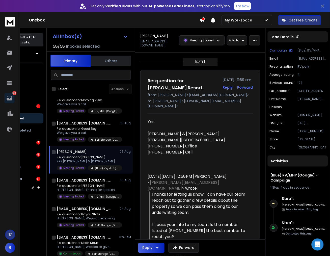
click at [160, 192] on div "Thanks for letting us know. I can have our team reach out to gather a few detai…" at bounding box center [200, 204] width 97 height 24
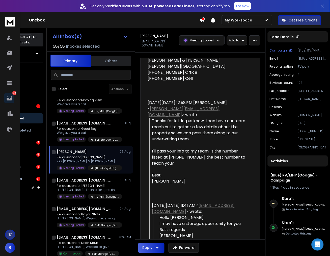
scroll to position [93, 0]
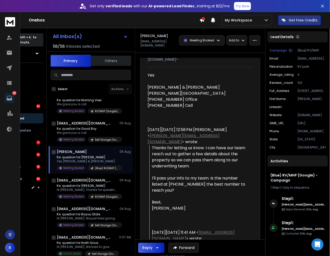
scroll to position [0, 0]
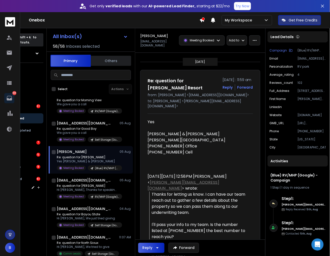
click at [206, 137] on div "[PERSON_NAME][GEOGRAPHIC_DATA] [PHONE_NUMBER] Office [PHONE_NUMBER] Cell" at bounding box center [199, 149] width 102 height 24
click at [153, 192] on div "Thanks for letting us know. I can have our team reach out to gather a few detai…" at bounding box center [200, 204] width 97 height 24
click at [176, 149] on div "[PHONE_NUMBER] Cell" at bounding box center [199, 152] width 102 height 6
drag, startPoint x: 206, startPoint y: 91, endPoint x: 199, endPoint y: 91, distance: 6.8
click at [199, 92] on p "from: flaggs rv <flaggsrv@gmail.com>" at bounding box center [201, 94] width 106 height 5
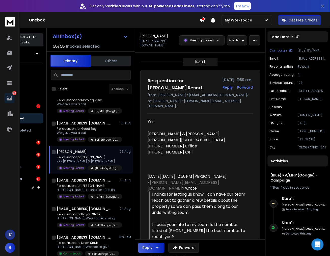
click at [157, 149] on div "[PHONE_NUMBER] Cell" at bounding box center [199, 152] width 102 height 6
click at [156, 149] on div "[PHONE_NUMBER] Cell" at bounding box center [199, 152] width 102 height 6
drag, startPoint x: 161, startPoint y: 85, endPoint x: 179, endPoint y: 79, distance: 18.8
click at [179, 79] on h1 "Re: question for [PERSON_NAME] Resort" at bounding box center [184, 84] width 72 height 14
click at [310, 92] on p "[STREET_ADDRESS][PERSON_NAME]" at bounding box center [312, 91] width 28 height 4
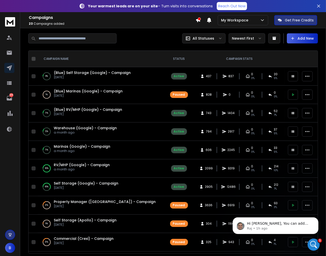
drag, startPoint x: 120, startPoint y: 59, endPoint x: 120, endPoint y: 63, distance: 3.3
click at [120, 60] on th "CAMPAIGN NAME" at bounding box center [101, 59] width 126 height 16
click at [116, 72] on span "(Blue) Self Storage (Google) - Campaign" at bounding box center [92, 72] width 77 height 5
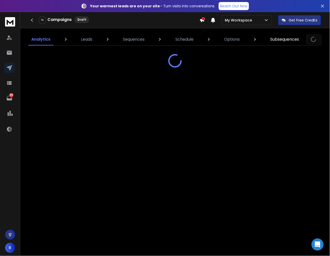
click at [276, 37] on p "Subsequences" at bounding box center [285, 39] width 29 height 6
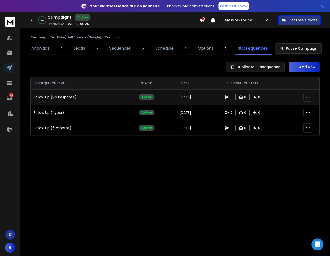
click at [72, 99] on td "Follow Up (No Response)" at bounding box center [78, 96] width 95 height 15
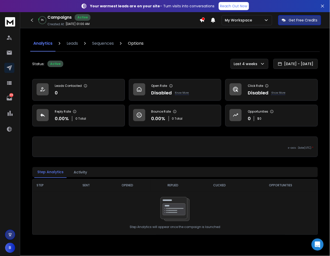
click at [139, 42] on p "Options" at bounding box center [136, 43] width 16 height 6
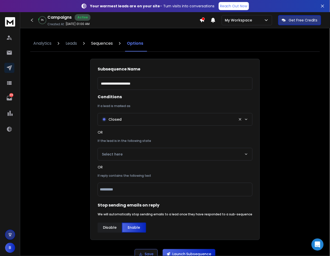
click at [112, 44] on p "Sequences" at bounding box center [102, 43] width 22 height 6
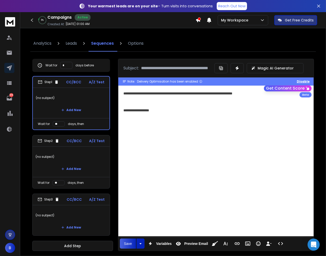
click at [200, 94] on div "**********" at bounding box center [216, 94] width 185 height 6
click at [205, 93] on div "**********" at bounding box center [216, 94] width 185 height 6
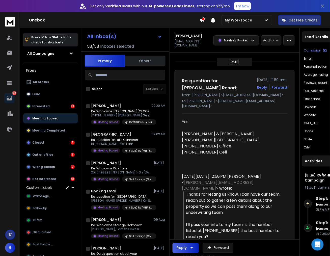
scroll to position [354, 0]
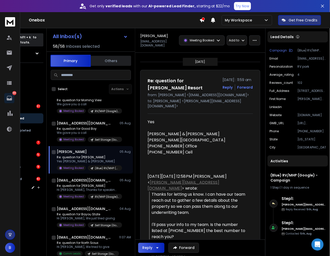
click at [169, 137] on div "[PERSON_NAME][GEOGRAPHIC_DATA] [PHONE_NUMBER] Office [PHONE_NUMBER] Cell" at bounding box center [199, 149] width 102 height 24
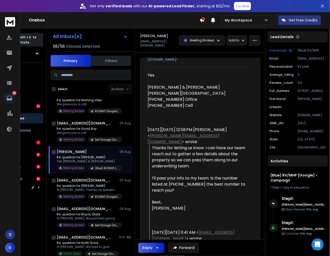
scroll to position [0, 0]
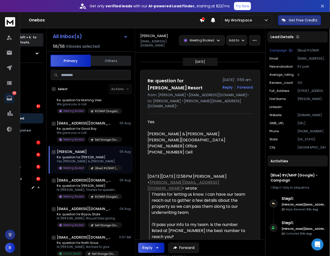
click at [79, 72] on input at bounding box center [91, 75] width 80 height 10
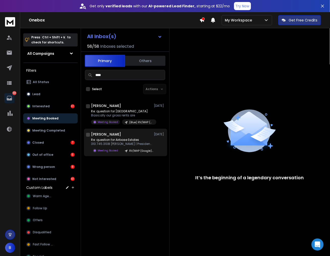
click at [143, 140] on p "Re: question for Airbase Estates" at bounding box center [121, 140] width 61 height 4
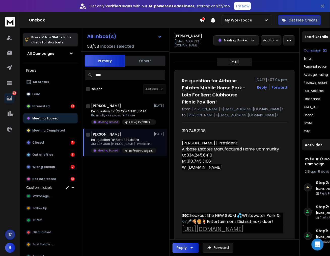
click at [198, 113] on p "to: [PERSON_NAME] <[EMAIL_ADDRESS][DOMAIN_NAME]>" at bounding box center [235, 115] width 106 height 5
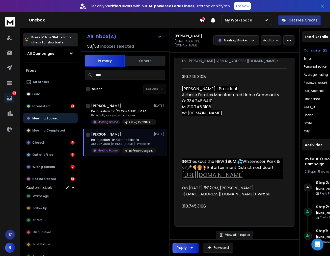
scroll to position [8, 0]
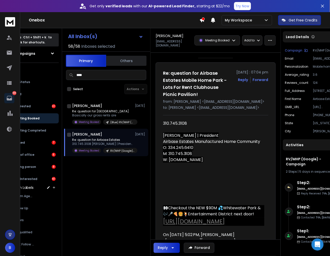
drag, startPoint x: 211, startPoint y: 144, endPoint x: 217, endPoint y: 144, distance: 6.1
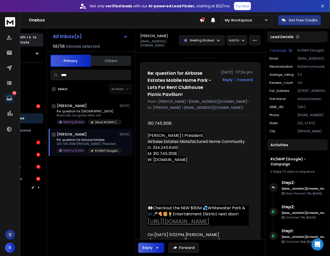
drag, startPoint x: 227, startPoint y: 142, endPoint x: 244, endPoint y: 138, distance: 18.0
click at [305, 90] on p "[STREET_ADDRESS]" at bounding box center [312, 91] width 28 height 4
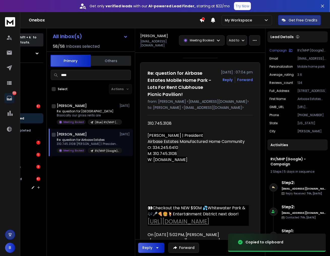
scroll to position [0, 53]
click at [306, 98] on p "Airbase Estates Mobile Home Park - Lots For Rent Clubhouse [GEOGRAPHIC_DATA]!" at bounding box center [312, 99] width 28 height 4
click at [312, 99] on p "Airbase Estates Mobile Home Park - Lots For Rent Clubhouse [GEOGRAPHIC_DATA]!" at bounding box center [312, 99] width 28 height 4
click at [303, 91] on p "[STREET_ADDRESS]" at bounding box center [312, 91] width 28 height 4
click at [298, 115] on p "[PHONE_NUMBER]" at bounding box center [312, 115] width 28 height 4
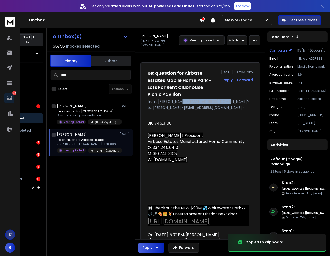
drag, startPoint x: 207, startPoint y: 90, endPoint x: 158, endPoint y: 92, distance: 48.3
click at [158, 99] on p "from: [PERSON_NAME] <[EMAIL_ADDRESS][DOMAIN_NAME]>" at bounding box center [201, 101] width 106 height 5
copy p "[EMAIL_ADDRESS][DOMAIN_NAME]"
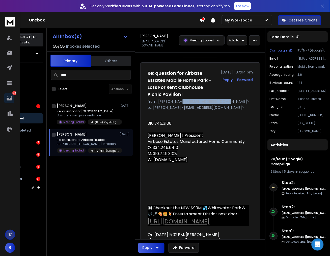
click at [181, 139] on div "Airbase Estates Manufactured Home Community" at bounding box center [199, 142] width 102 height 6
click at [212, 43] on div "[PERSON_NAME] [PERSON_NAME] [EMAIL_ADDRESS][DOMAIN_NAME] Meeting Booked Add to …" at bounding box center [200, 40] width 130 height 25
click at [211, 39] on div "Meeting Booked" at bounding box center [202, 41] width 45 height 10
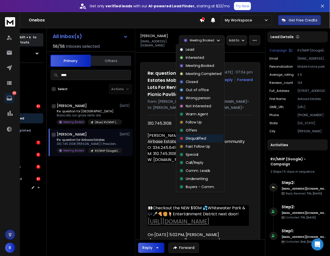
click at [213, 138] on div "Disqualified" at bounding box center [201, 139] width 46 height 8
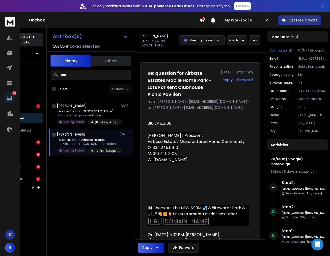
scroll to position [0, 53]
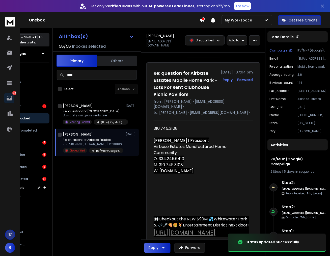
click at [218, 138] on div "[PERSON_NAME] | President" at bounding box center [201, 141] width 95 height 6
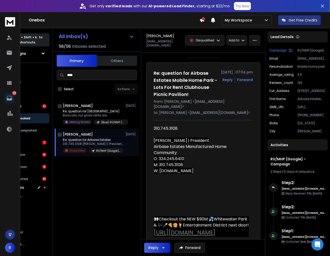
drag, startPoint x: 206, startPoint y: 145, endPoint x: 198, endPoint y: 148, distance: 8.3
click at [206, 145] on div "[PERSON_NAME] | President Airbase Estates Manufactured Home Community O: 334.24…" at bounding box center [201, 188] width 95 height 100
click at [77, 78] on input "****" at bounding box center [97, 75] width 80 height 10
click at [75, 71] on input "****" at bounding box center [97, 75] width 80 height 10
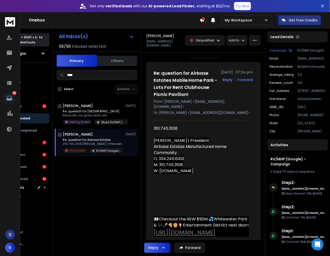
click at [75, 71] on input "****" at bounding box center [97, 75] width 80 height 10
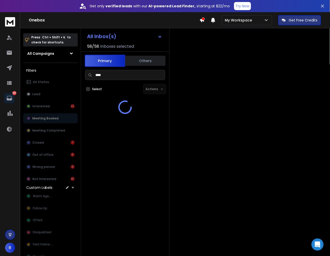
scroll to position [0, 0]
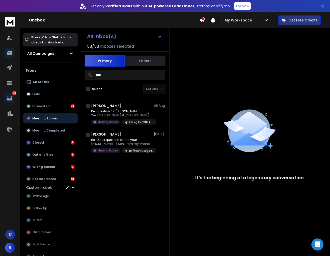
type input "****"
click at [187, 157] on div "It’s the beginning of a legendary conversation" at bounding box center [250, 137] width 161 height 218
click at [113, 77] on input "****" at bounding box center [125, 75] width 80 height 10
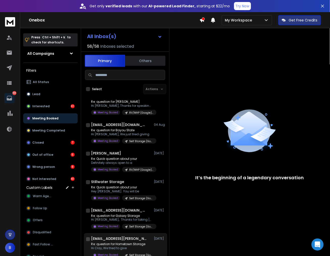
scroll to position [426, 0]
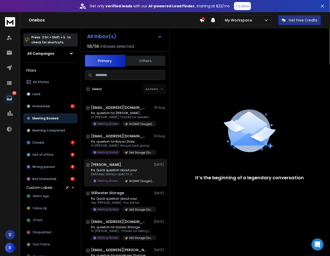
click at [124, 169] on p "Re: Quick question about your" at bounding box center [121, 170] width 61 height 4
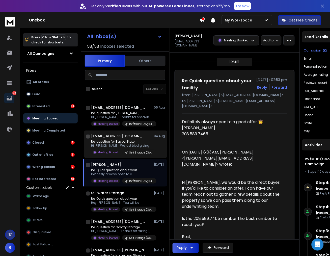
click at [132, 144] on p "Hi [PERSON_NAME], We just tried giving" at bounding box center [121, 146] width 61 height 4
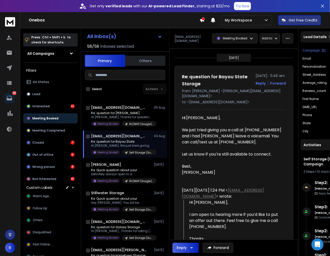
scroll to position [380, 0]
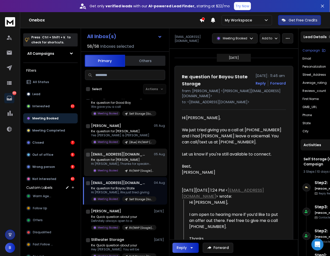
click at [124, 160] on p "Re: question for [PERSON_NAME]" at bounding box center [121, 160] width 61 height 4
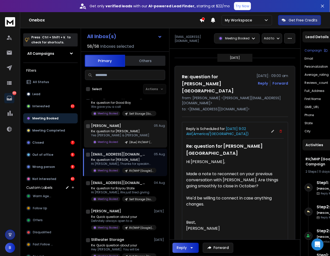
click at [138, 135] on p "Yes [PERSON_NAME] & [PERSON_NAME]" at bounding box center [121, 135] width 61 height 4
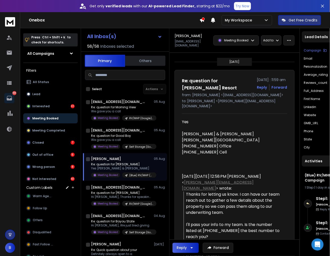
scroll to position [333, 0]
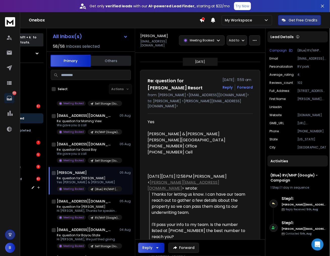
drag, startPoint x: 230, startPoint y: 149, endPoint x: 244, endPoint y: 144, distance: 14.5
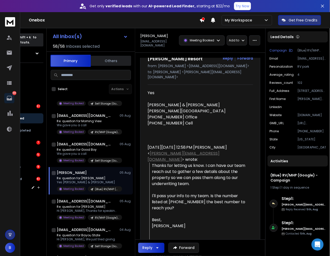
scroll to position [0, 0]
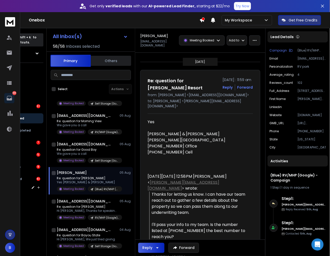
click at [213, 39] on div "Meeting Booked" at bounding box center [202, 41] width 45 height 10
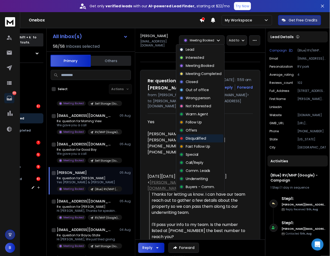
click at [206, 136] on div "Disqualified" at bounding box center [201, 139] width 46 height 8
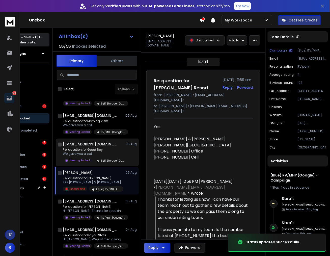
scroll to position [0, 36]
click at [80, 149] on p "Re: question for Good Boy" at bounding box center [93, 150] width 61 height 4
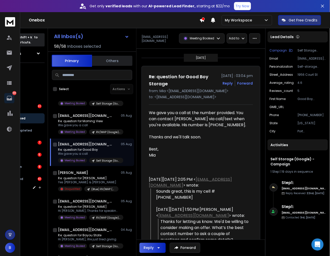
scroll to position [0, 52]
drag, startPoint x: 221, startPoint y: 146, endPoint x: 226, endPoint y: 143, distance: 5.1
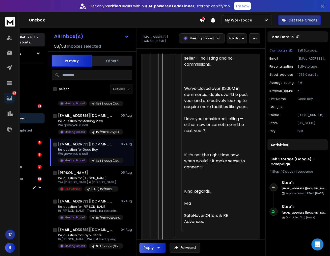
scroll to position [512, 0]
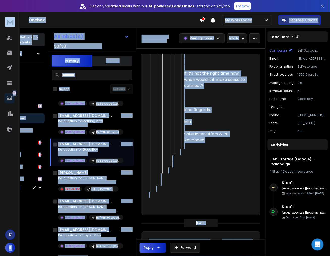
scroll to position [0, 0]
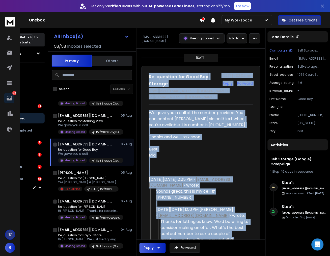
drag, startPoint x: 213, startPoint y: 206, endPoint x: 128, endPoint y: 69, distance: 160.9
copy div "Lo: ipsumdol sit Amet Con Adipisc 4 Elitse 4088 : 79:77 do Eiusm Tempori utla: …"
click at [174, 149] on div "Best," at bounding box center [199, 149] width 100 height 6
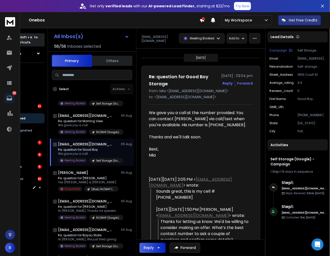
scroll to position [47, 0]
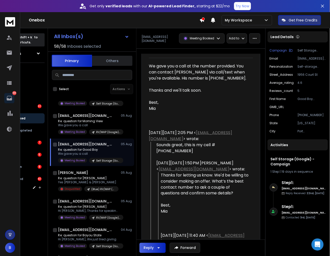
click at [160, 153] on div "[PHONE_NUMBER]" at bounding box center [203, 151] width 93 height 6
copy div "[PHONE_NUMBER]"
click at [159, 147] on div "Sounds great, this is my cell #" at bounding box center [203, 145] width 93 height 6
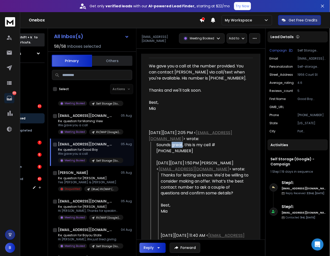
click at [159, 147] on div "Sounds great, this is my cell #" at bounding box center [203, 145] width 93 height 6
click at [158, 152] on div "[PHONE_NUMBER]" at bounding box center [203, 151] width 93 height 6
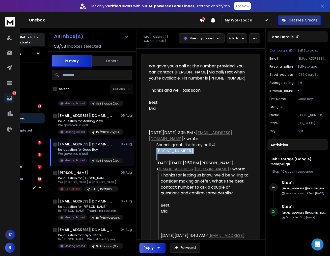
copy div "[PHONE_NUMBER]"
click at [169, 93] on div "Thanks and we'll talk soon." at bounding box center [199, 90] width 100 height 6
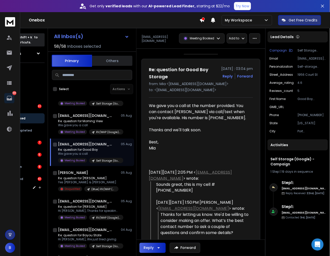
scroll to position [0, 0]
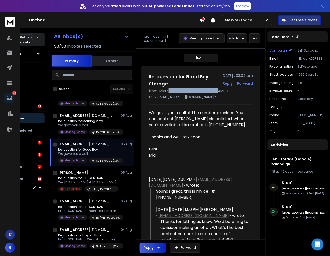
drag, startPoint x: 200, startPoint y: 90, endPoint x: 150, endPoint y: 90, distance: 49.5
click at [150, 90] on p "from: Mia <[EMAIL_ADDRESS][DOMAIN_NAME]>" at bounding box center [201, 90] width 104 height 5
copy p "[EMAIL_ADDRESS][DOMAIN_NAME]"
drag, startPoint x: 185, startPoint y: 96, endPoint x: 137, endPoint y: 99, distance: 48.3
click at [149, 99] on p "to: <[EMAIL_ADDRESS][DOMAIN_NAME]>" at bounding box center [201, 96] width 104 height 5
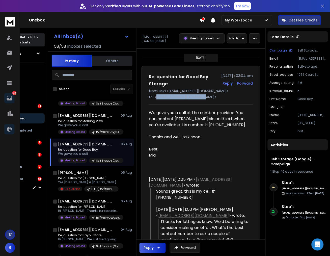
copy p "[EMAIL_ADDRESS][DOMAIN_NAME]"
click at [301, 114] on p "[PHONE_NUMBER]" at bounding box center [312, 115] width 28 height 4
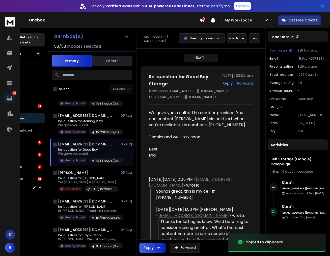
click at [314, 115] on p "[PHONE_NUMBER]" at bounding box center [312, 115] width 28 height 4
drag, startPoint x: 184, startPoint y: 98, endPoint x: 138, endPoint y: 98, distance: 46.7
click at [149, 98] on p "to: <[EMAIL_ADDRESS][DOMAIN_NAME]>" at bounding box center [201, 96] width 104 height 5
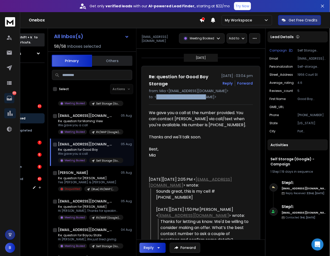
copy p "[EMAIL_ADDRESS][DOMAIN_NAME]"
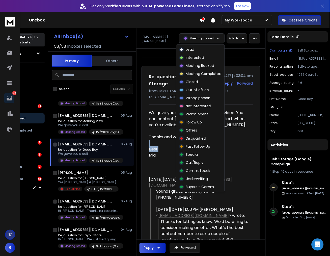
click at [211, 35] on div "Meeting Booked" at bounding box center [202, 39] width 45 height 10
click at [206, 177] on p "Underwriting" at bounding box center [197, 179] width 22 height 5
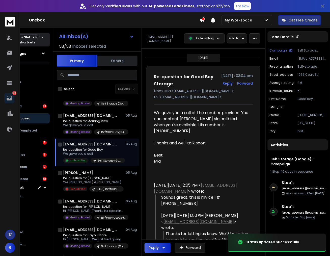
scroll to position [0, 47]
click at [63, 122] on p "Re: question for Morning View" at bounding box center [93, 121] width 61 height 4
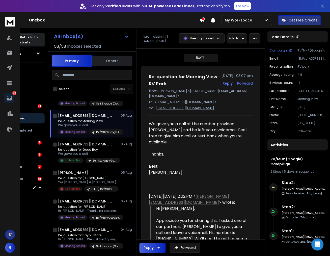
scroll to position [0, 57]
drag, startPoint x: 187, startPoint y: 117, endPoint x: 197, endPoint y: 118, distance: 9.9
